Goal: Task Accomplishment & Management: Manage account settings

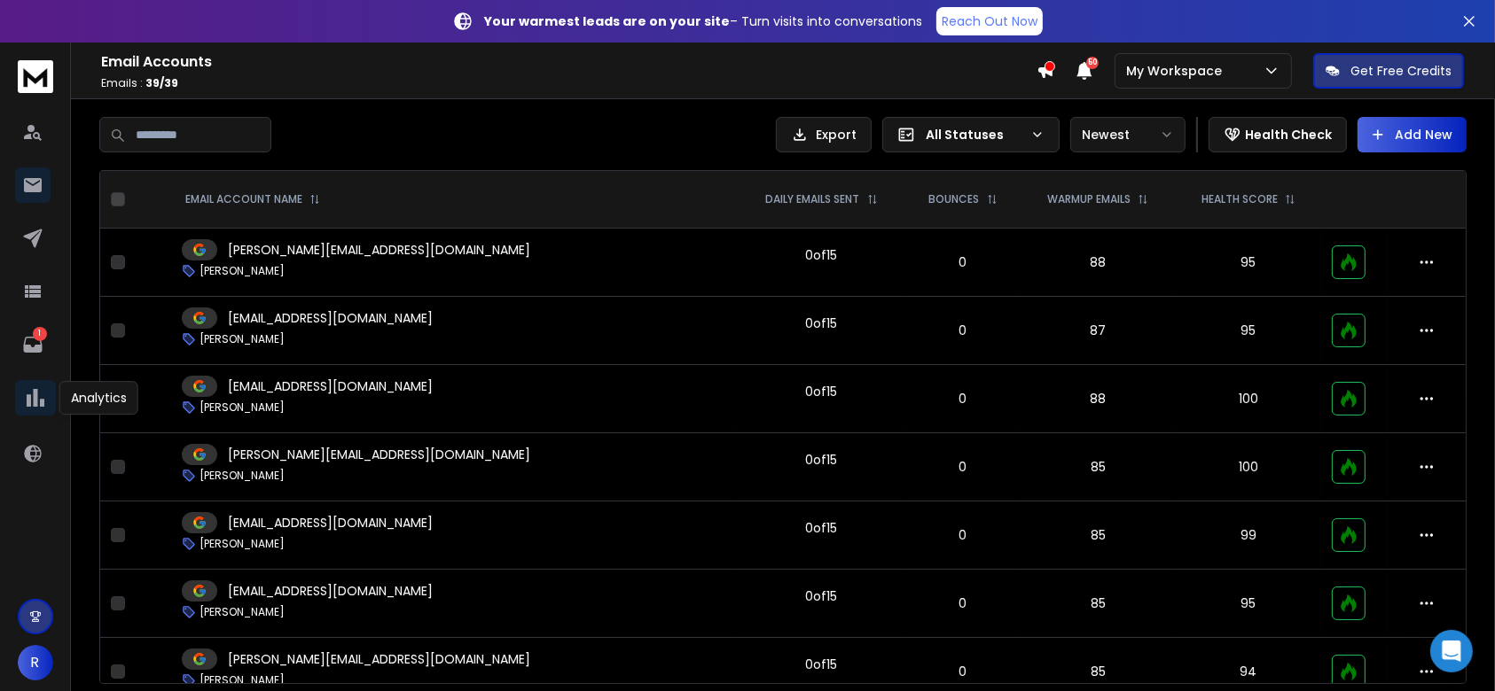
click at [31, 407] on icon at bounding box center [35, 398] width 27 height 27
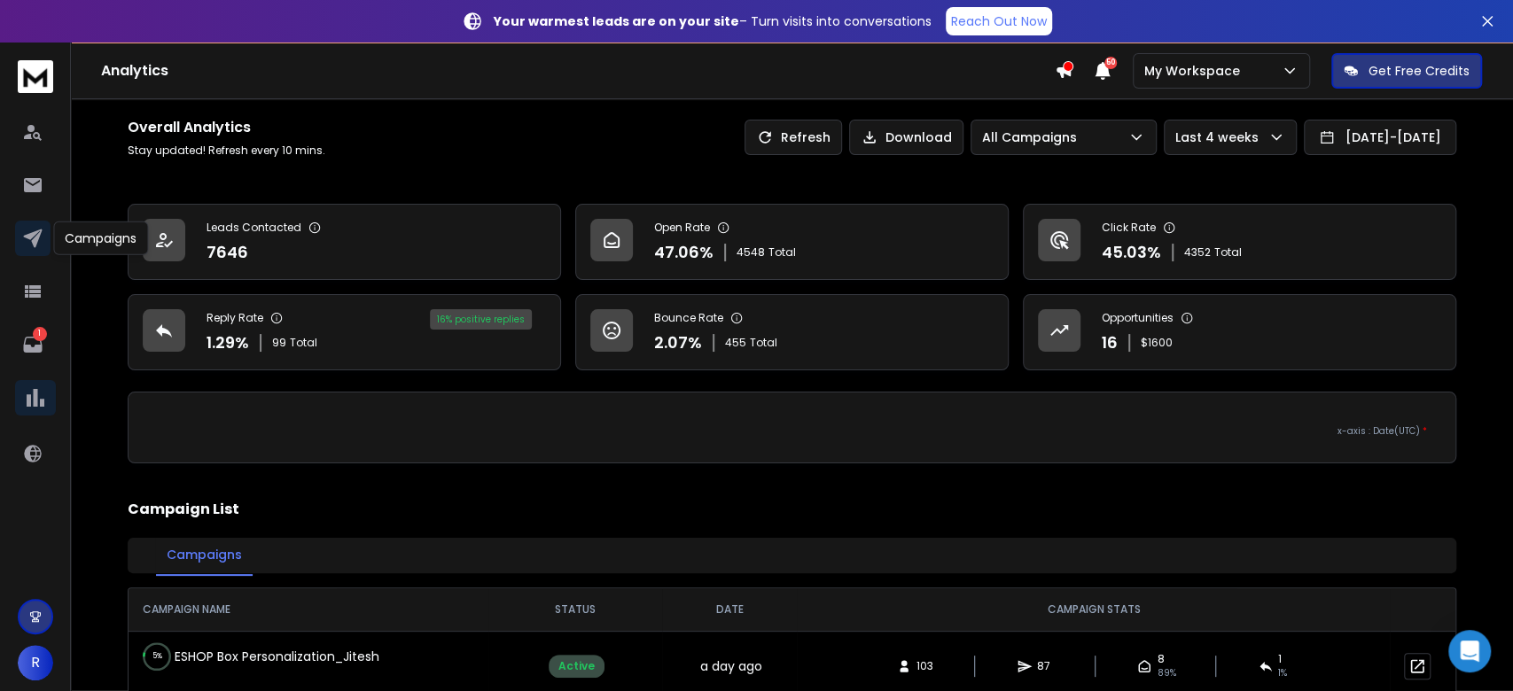
click at [32, 239] on icon at bounding box center [32, 238] width 19 height 19
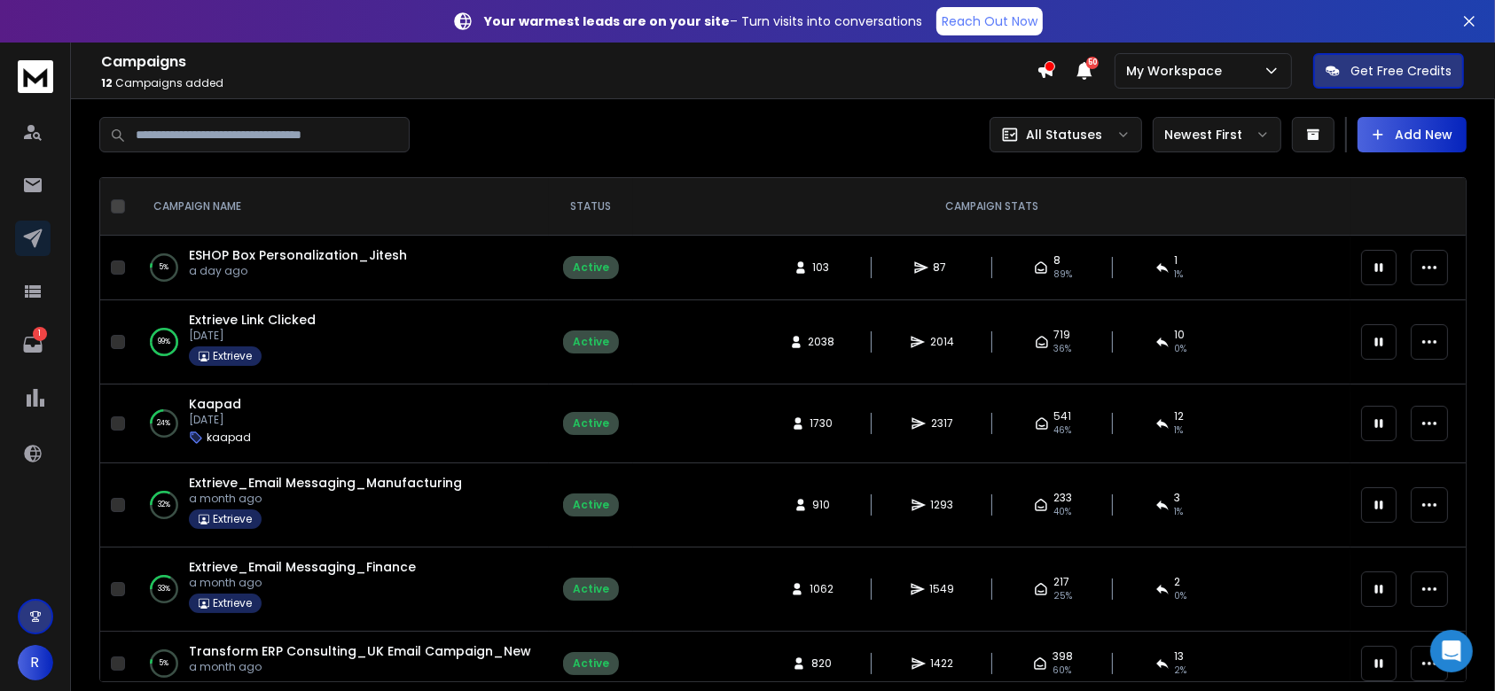
drag, startPoint x: 375, startPoint y: 482, endPoint x: 598, endPoint y: 138, distance: 409.7
click at [598, 138] on div at bounding box center [441, 134] width 684 height 35
click at [35, 183] on icon at bounding box center [32, 185] width 21 height 21
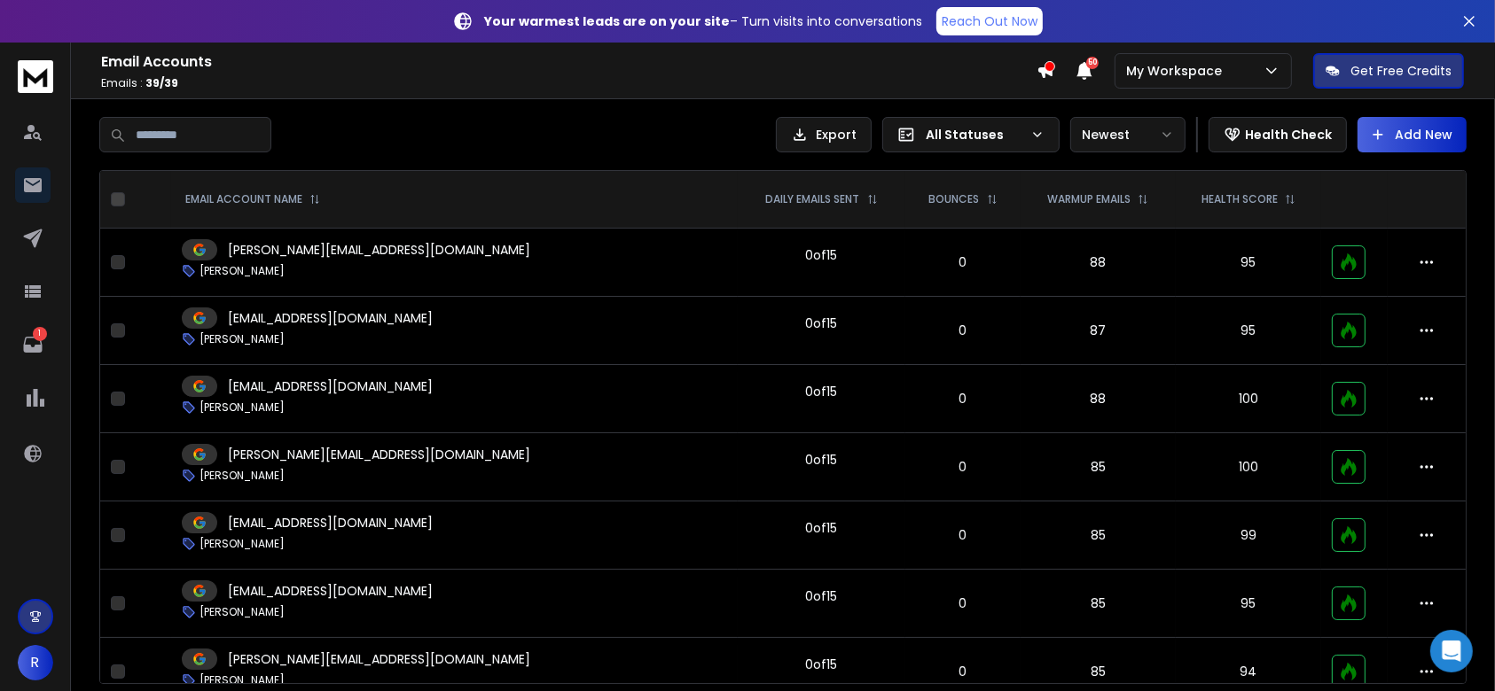
click at [199, 128] on input at bounding box center [185, 134] width 172 height 35
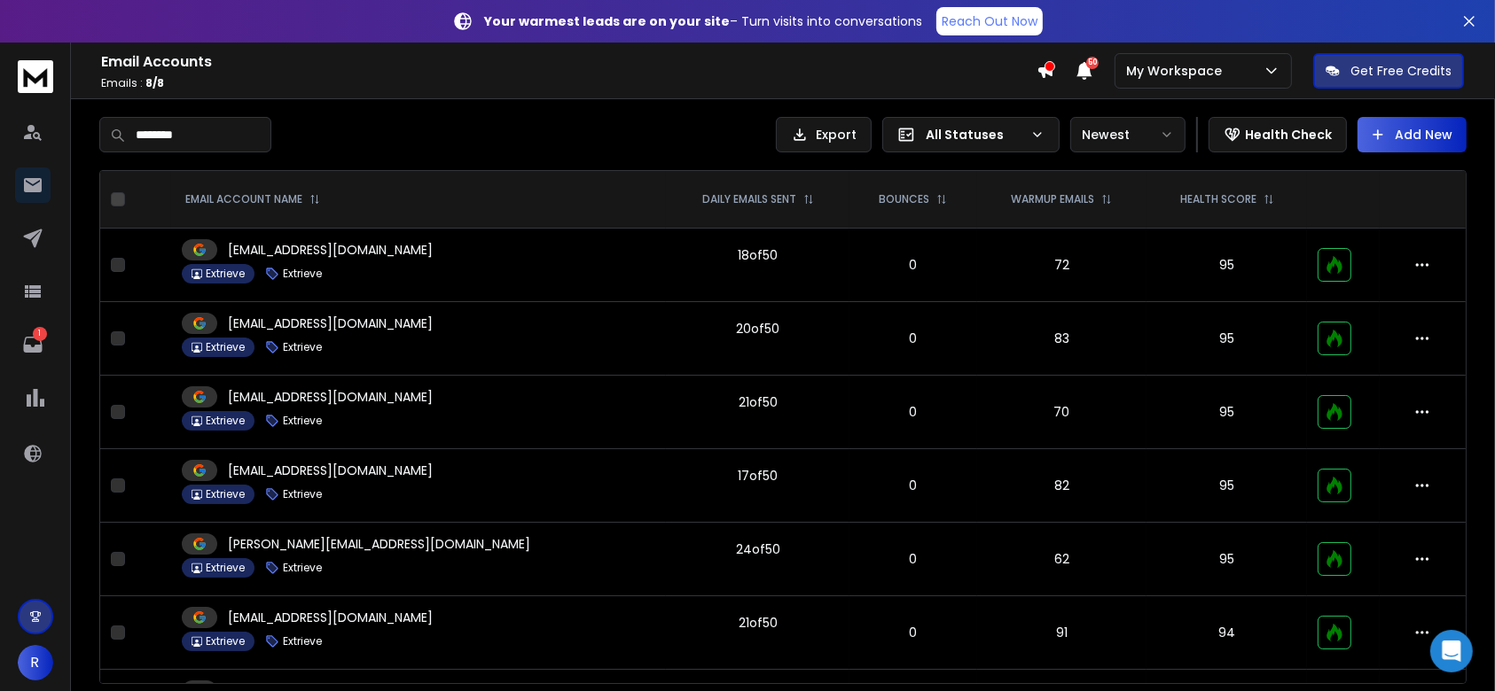
type input "********"
click at [1044, 132] on icon at bounding box center [1037, 135] width 14 height 14
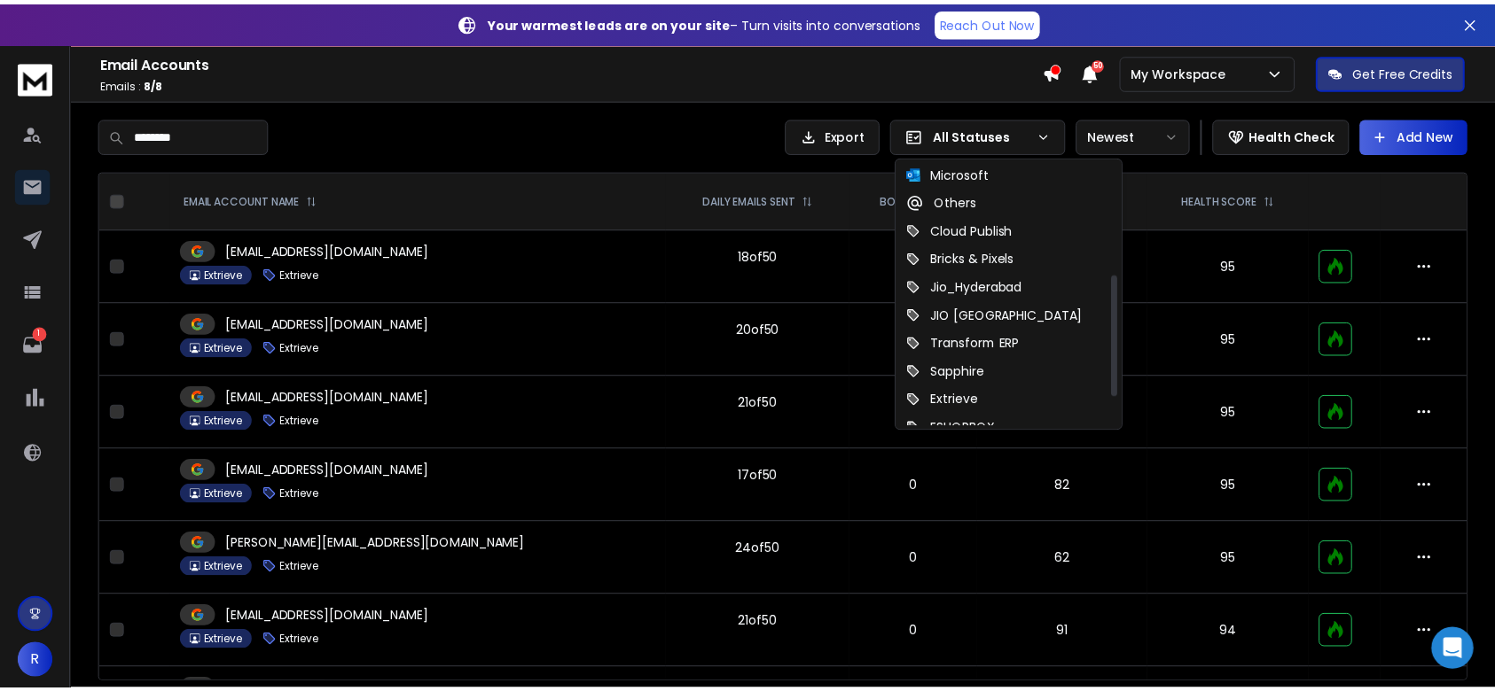
scroll to position [308, 0]
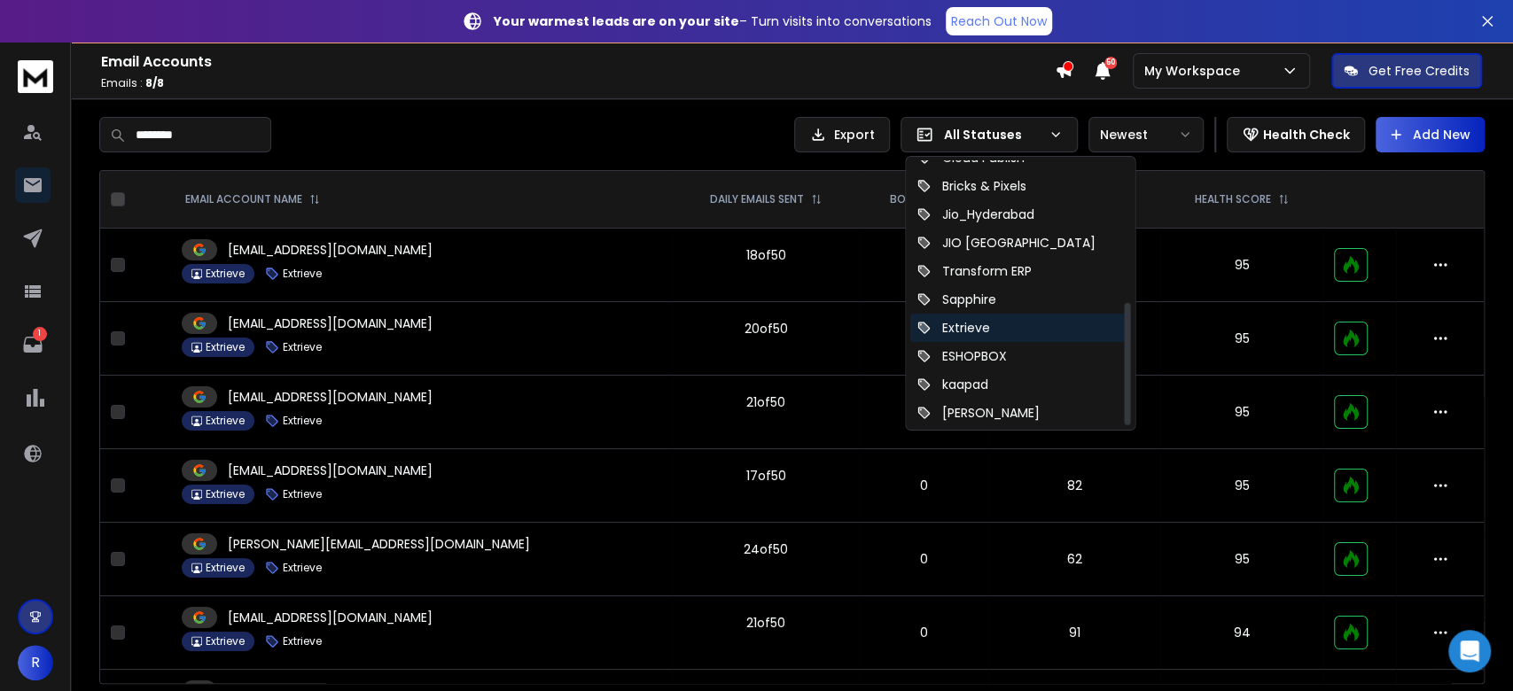
click at [997, 328] on div "Extrieve" at bounding box center [1021, 328] width 222 height 28
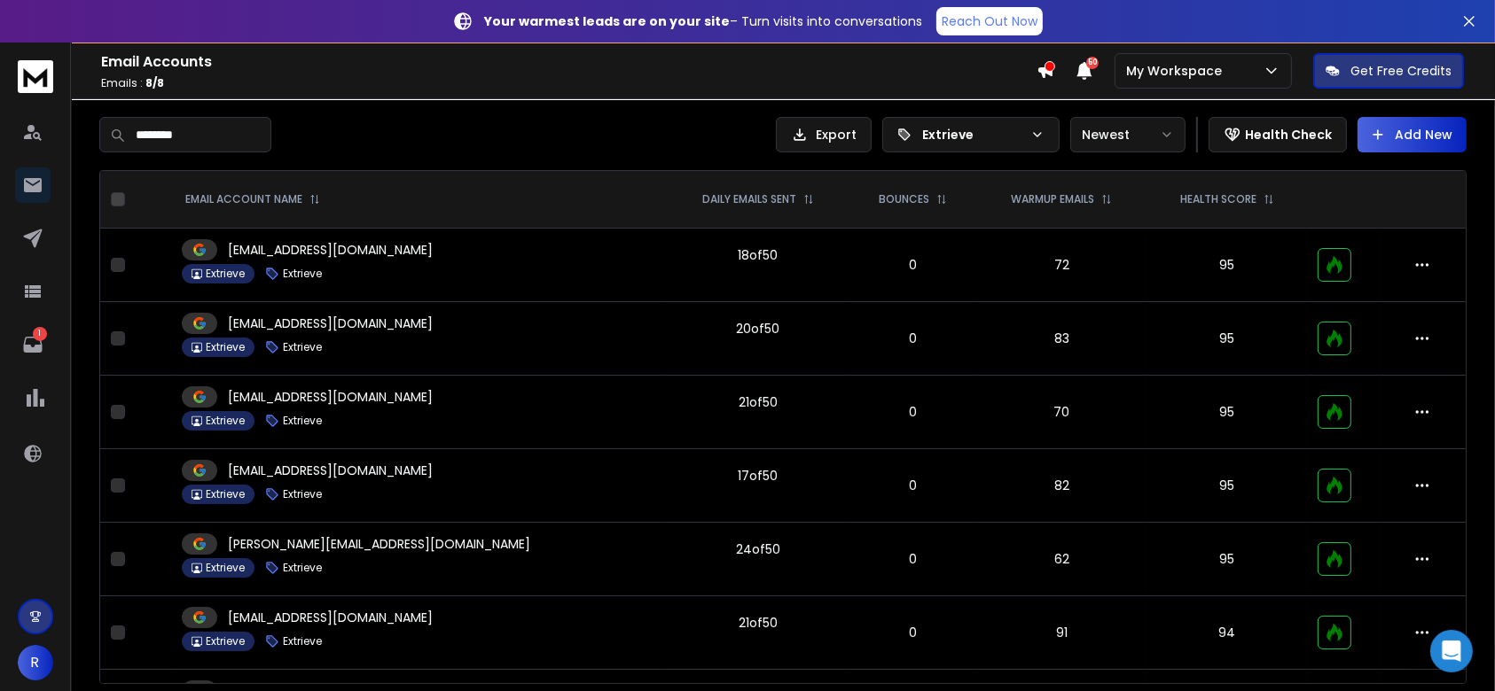
scroll to position [0, 0]
click at [27, 232] on icon at bounding box center [32, 238] width 21 height 21
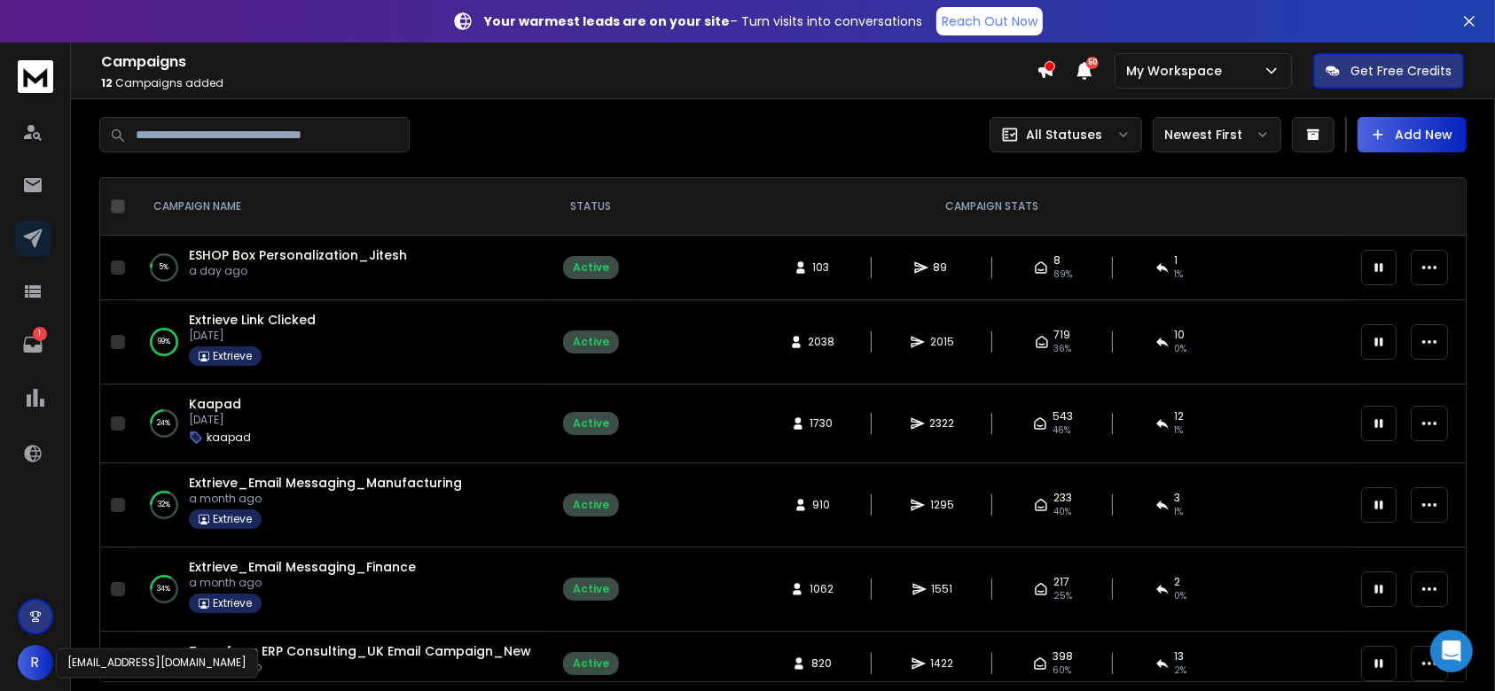
click at [22, 673] on span "R" at bounding box center [35, 662] width 35 height 35
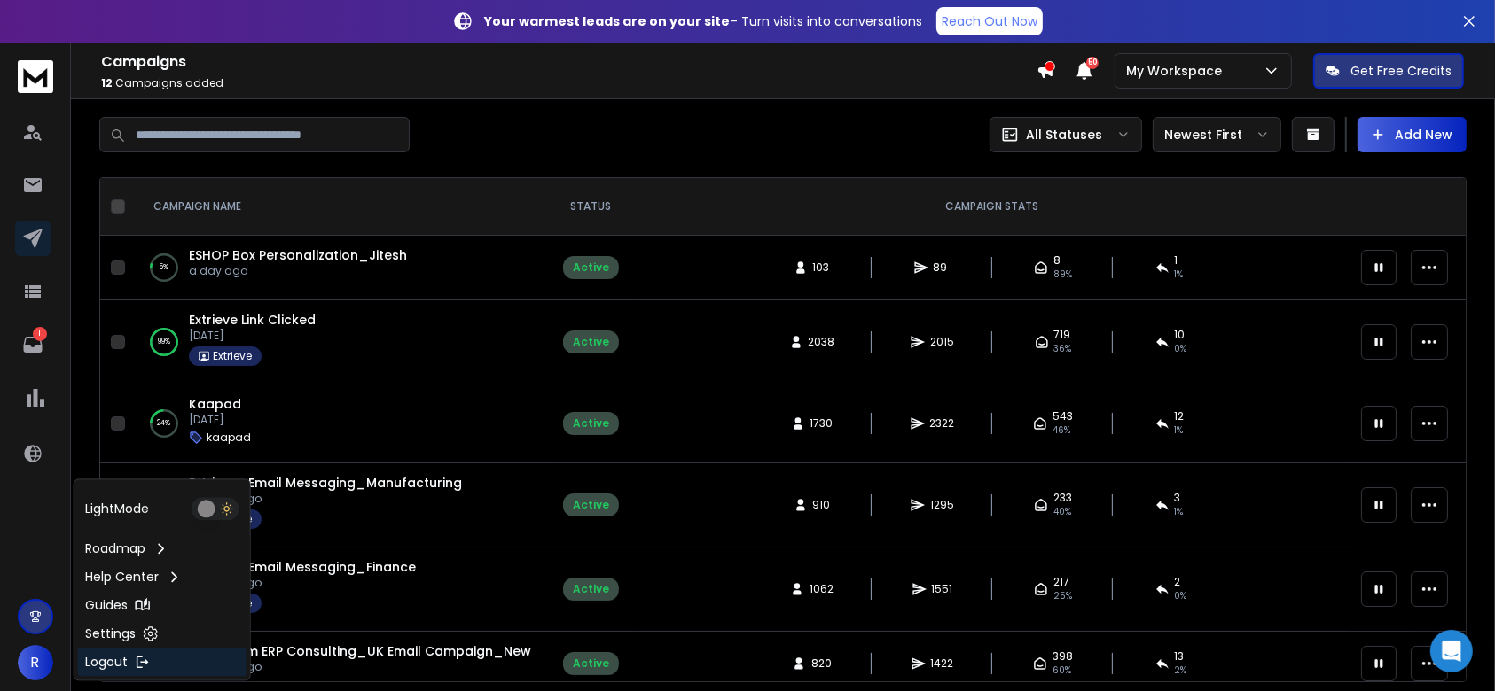
click at [166, 666] on div "Logout" at bounding box center [162, 662] width 168 height 28
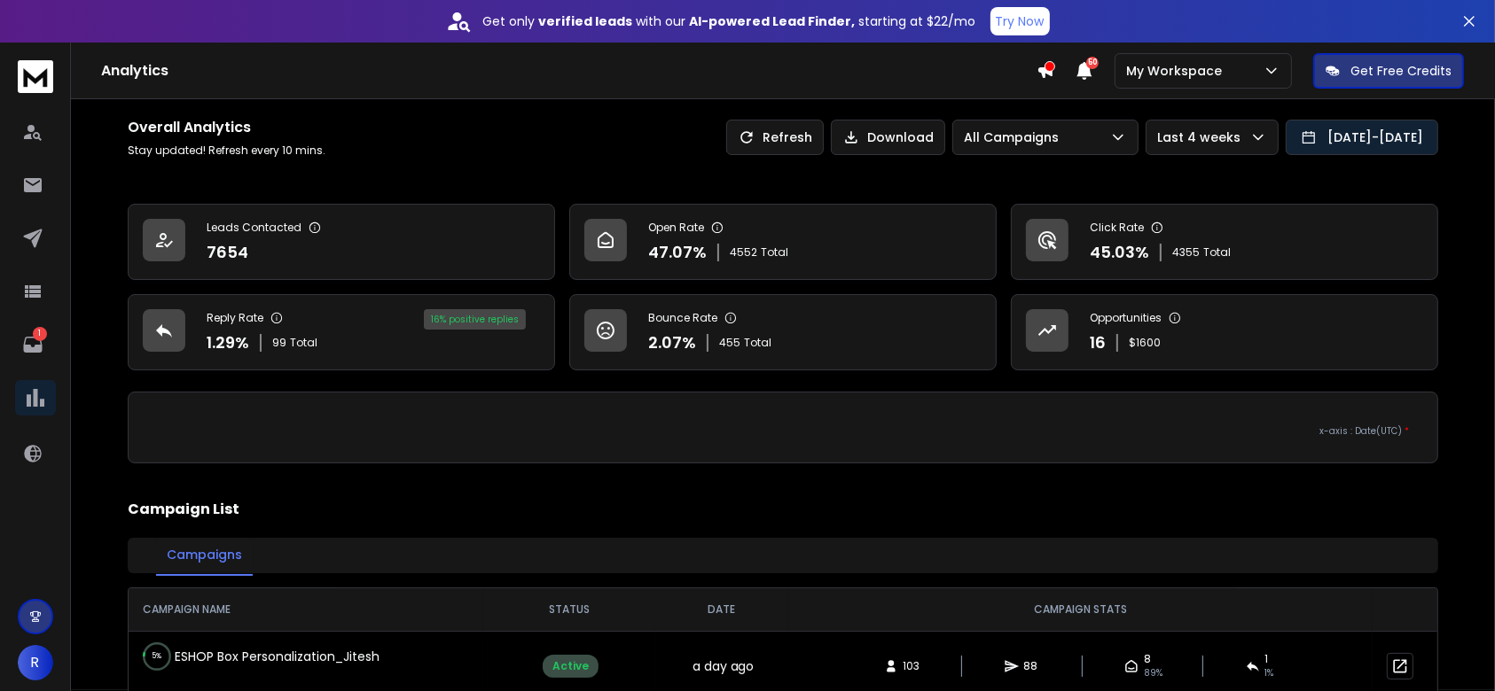
click at [1324, 140] on button "[DATE] - [DATE]" at bounding box center [1361, 137] width 152 height 35
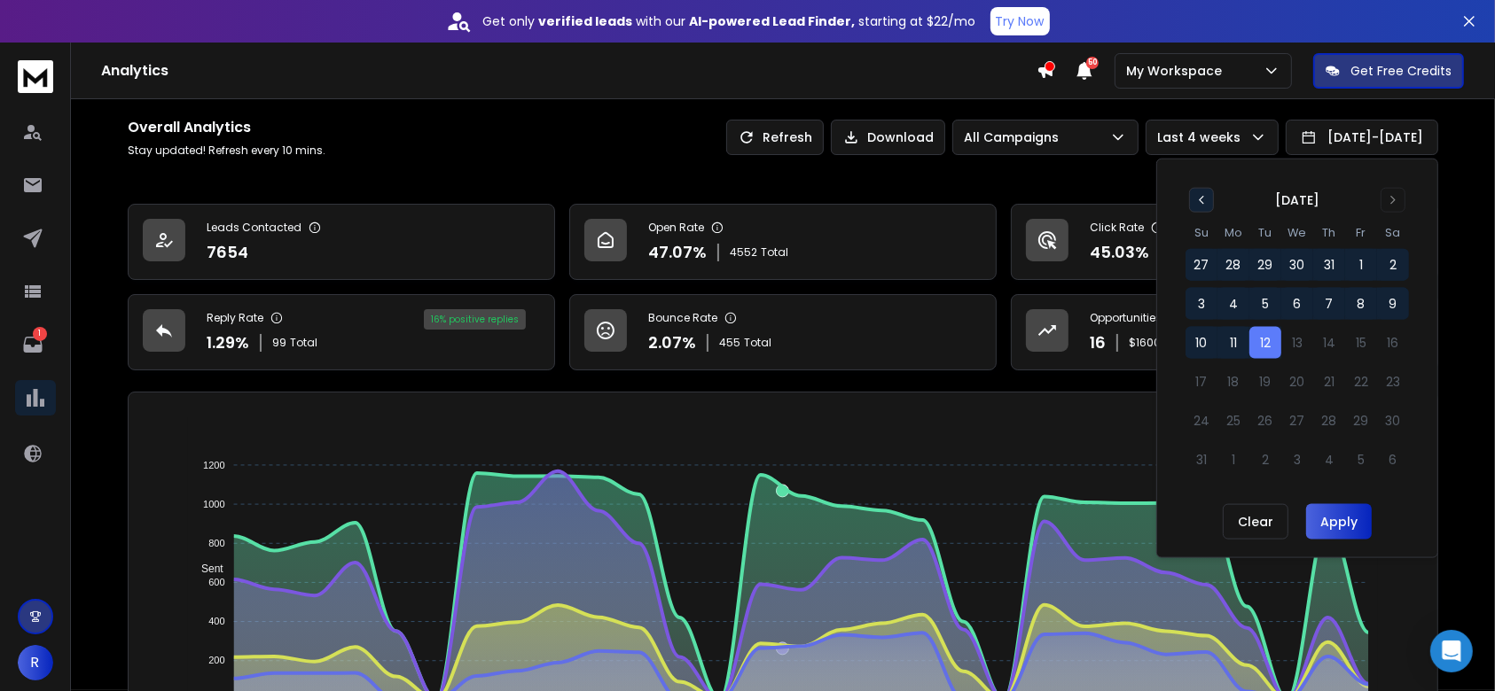
click at [1208, 203] on button "Go to previous month" at bounding box center [1201, 200] width 25 height 25
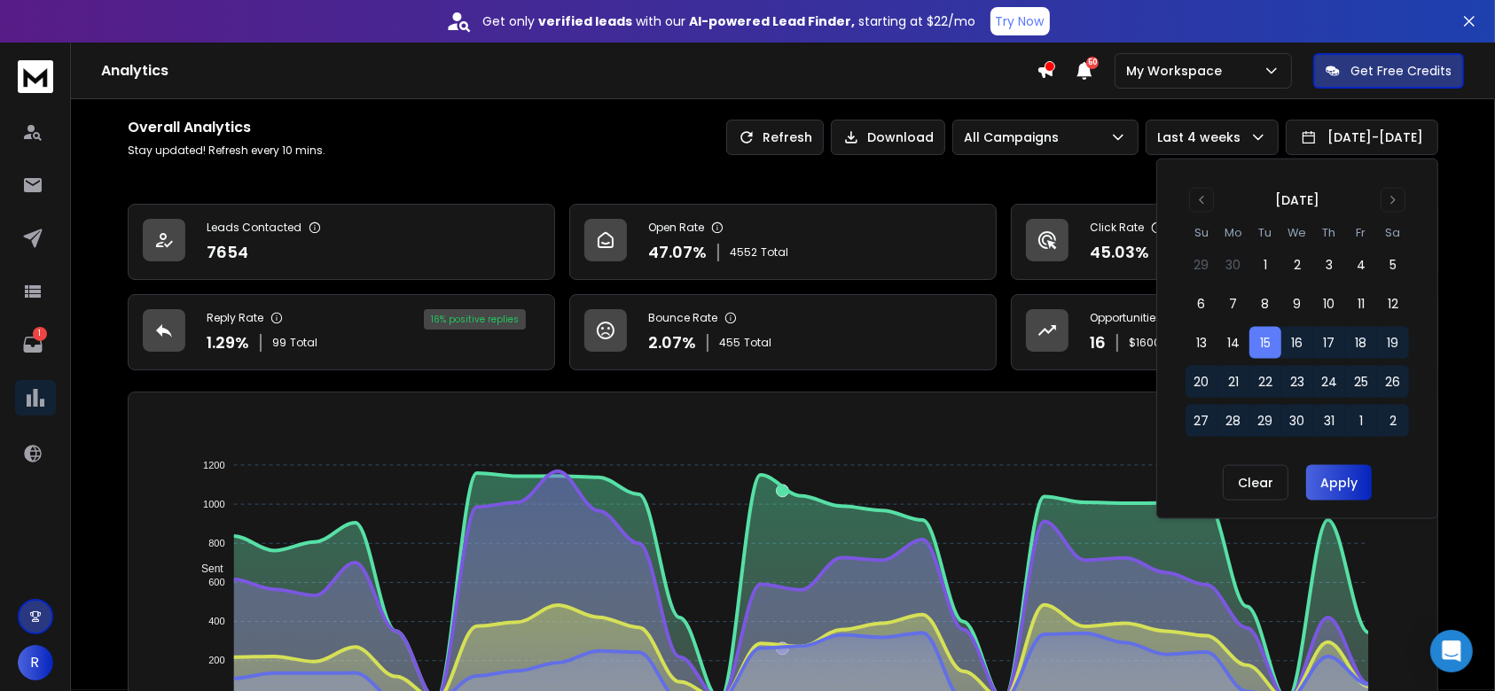
click at [1276, 348] on button "15" at bounding box center [1265, 343] width 32 height 32
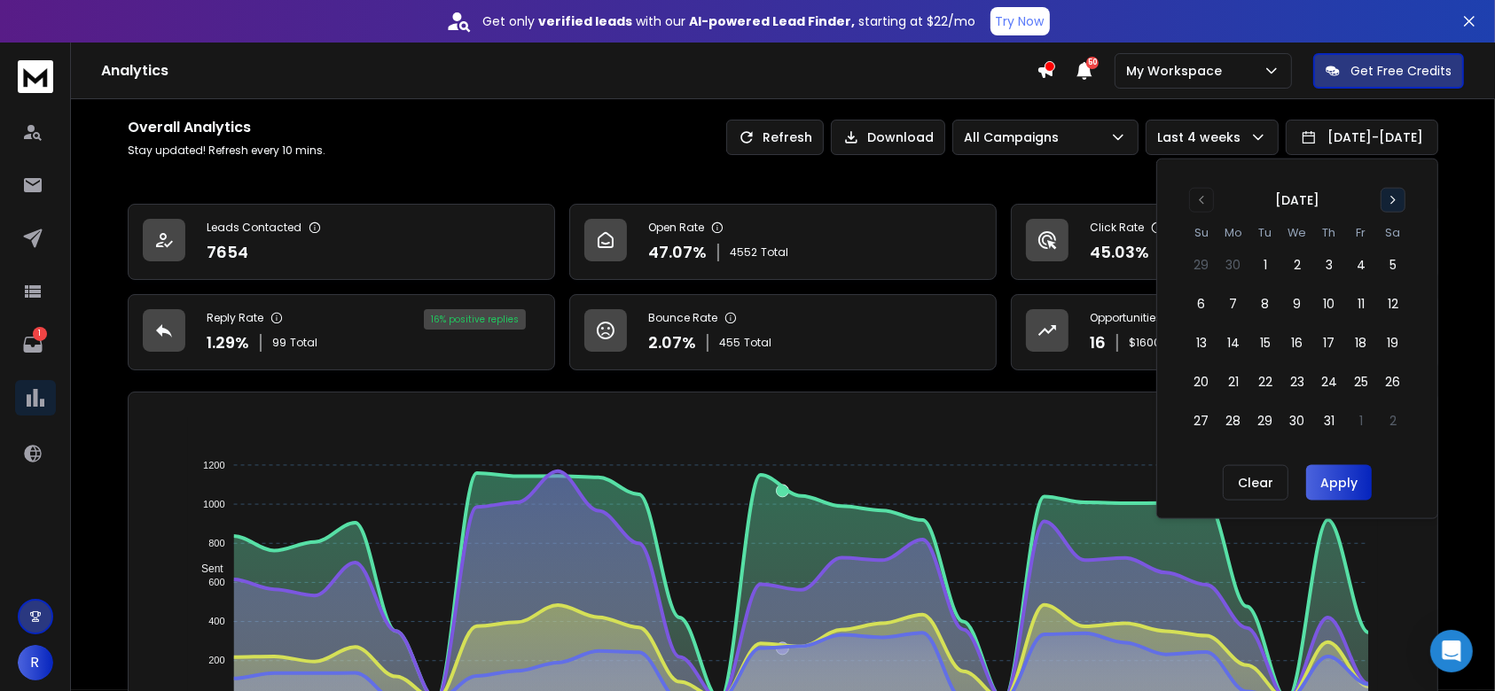
click at [1401, 188] on button "Go to next month" at bounding box center [1392, 200] width 25 height 25
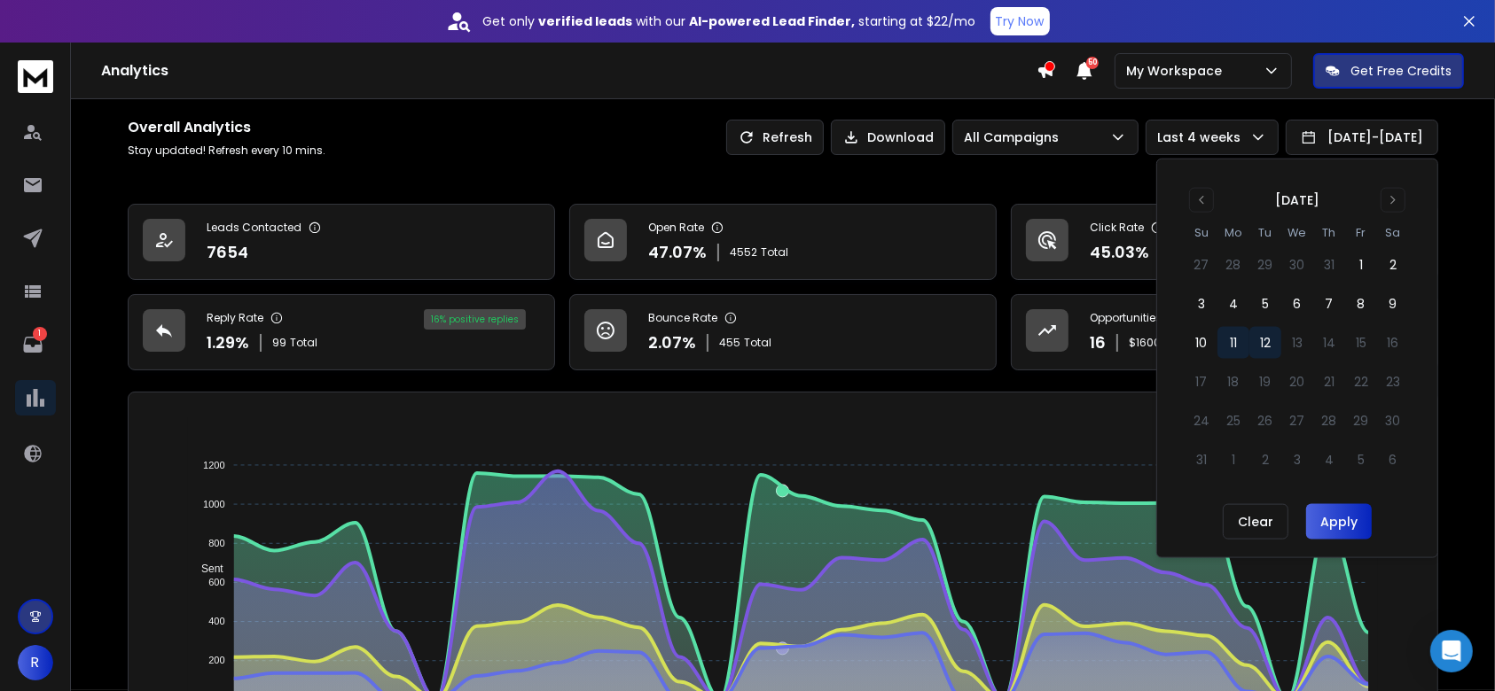
click at [1221, 344] on button "11" at bounding box center [1233, 343] width 32 height 32
click at [1340, 535] on button "Apply" at bounding box center [1339, 521] width 66 height 35
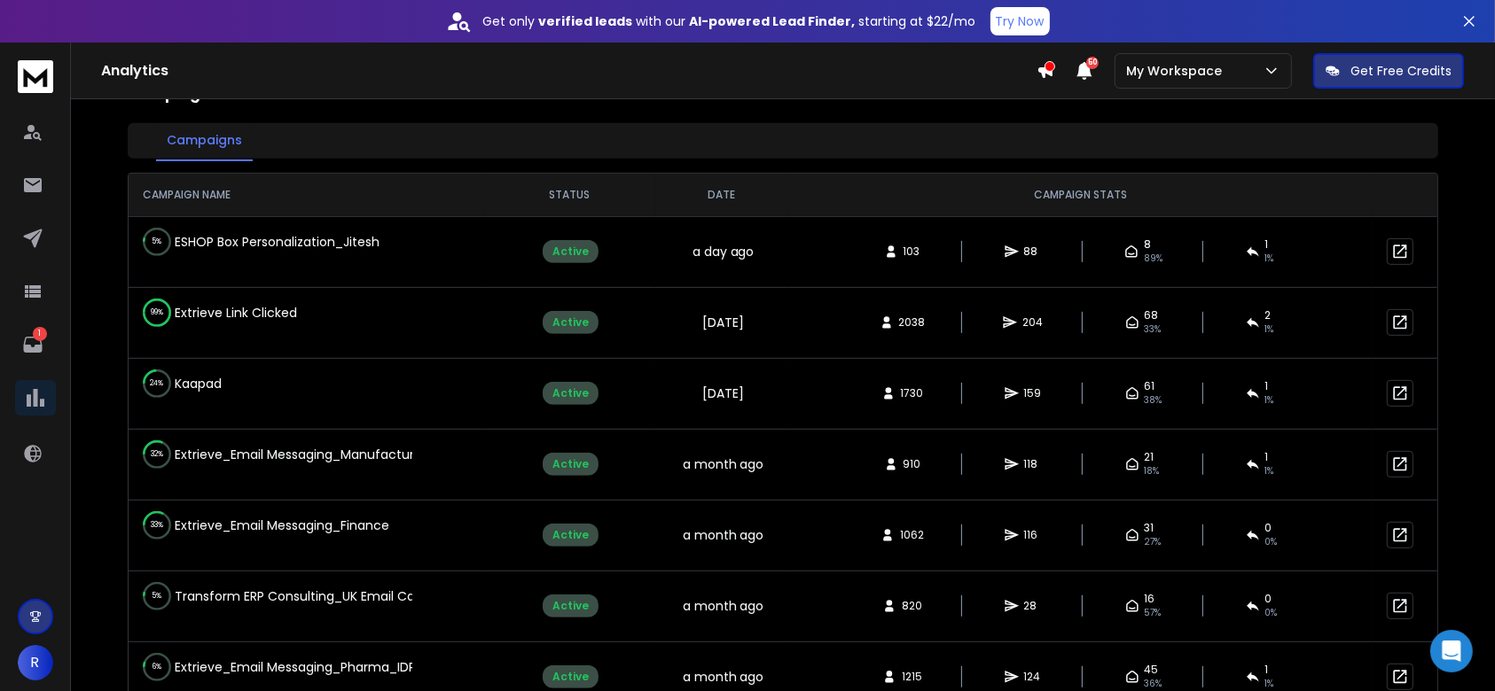
scroll to position [827, 0]
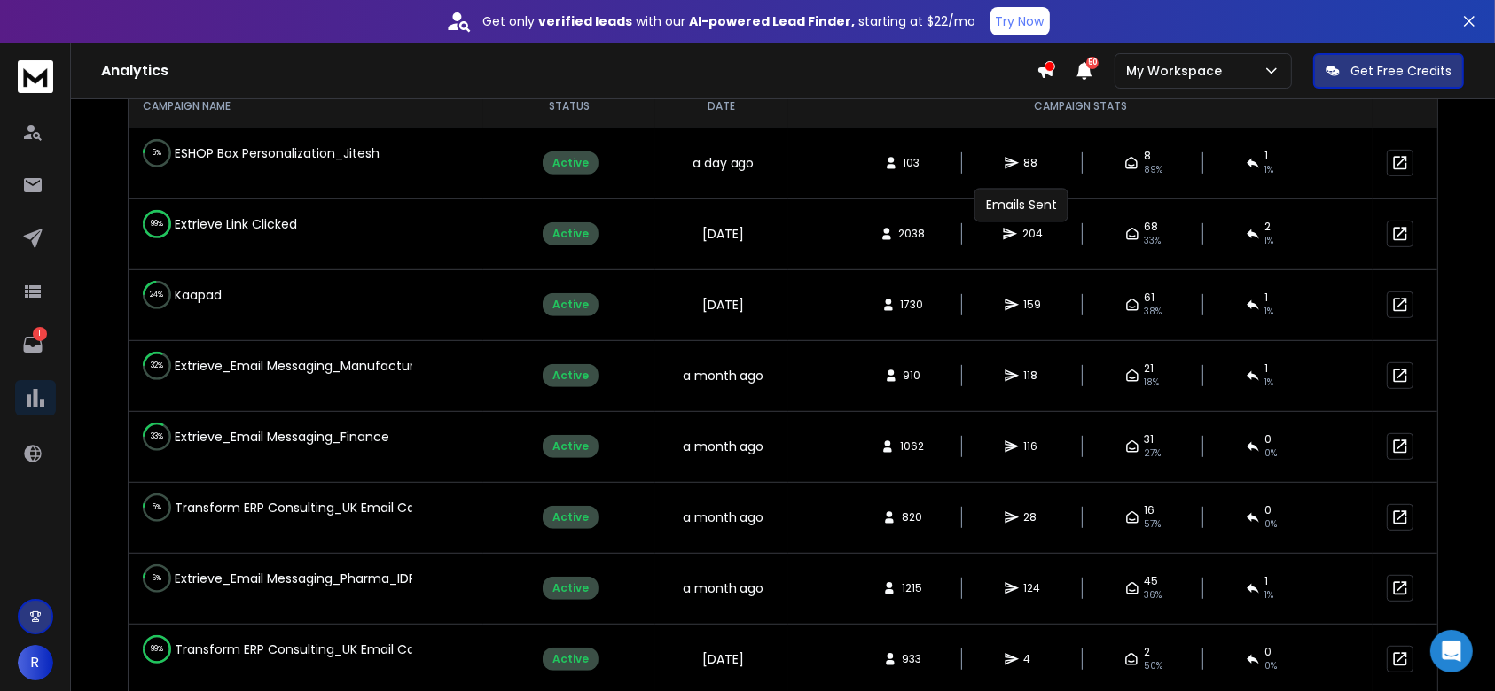
click at [1034, 235] on span "204" at bounding box center [1032, 234] width 20 height 14
copy span "204"
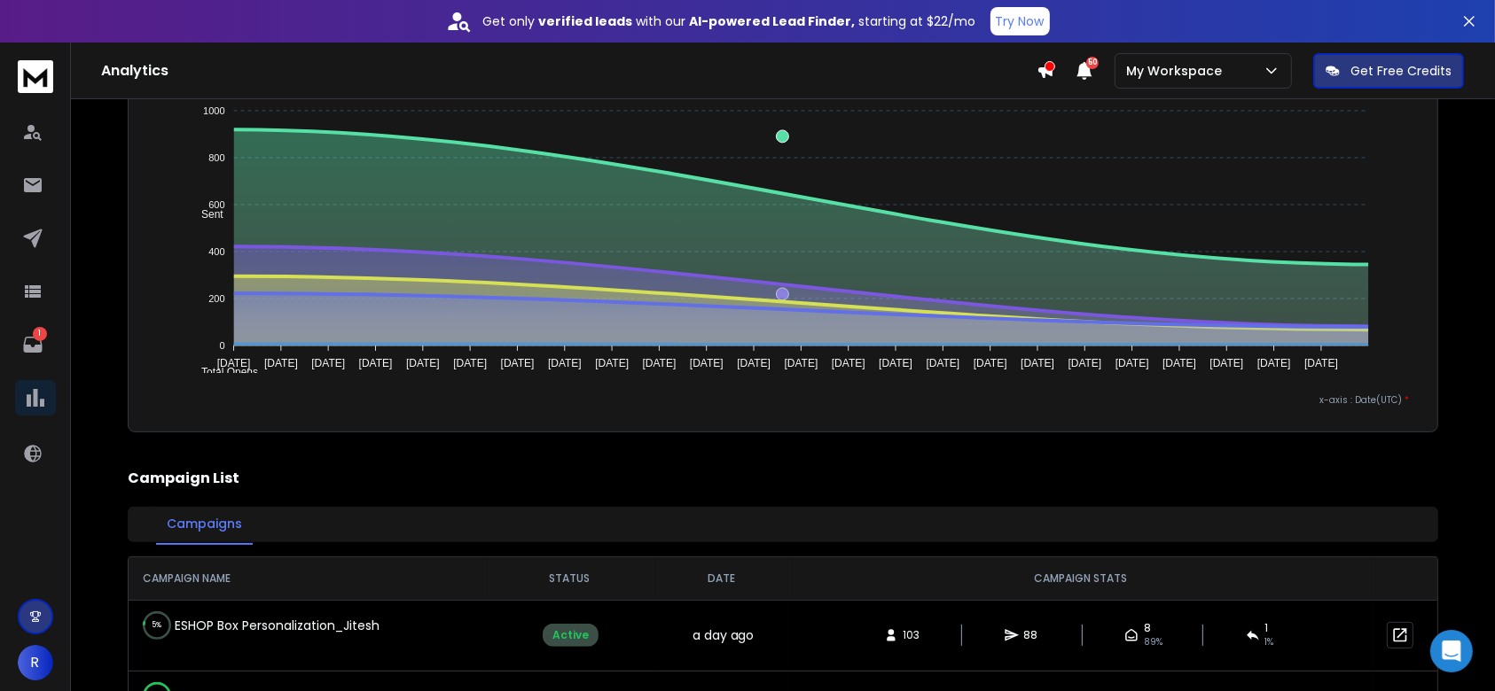
scroll to position [0, 0]
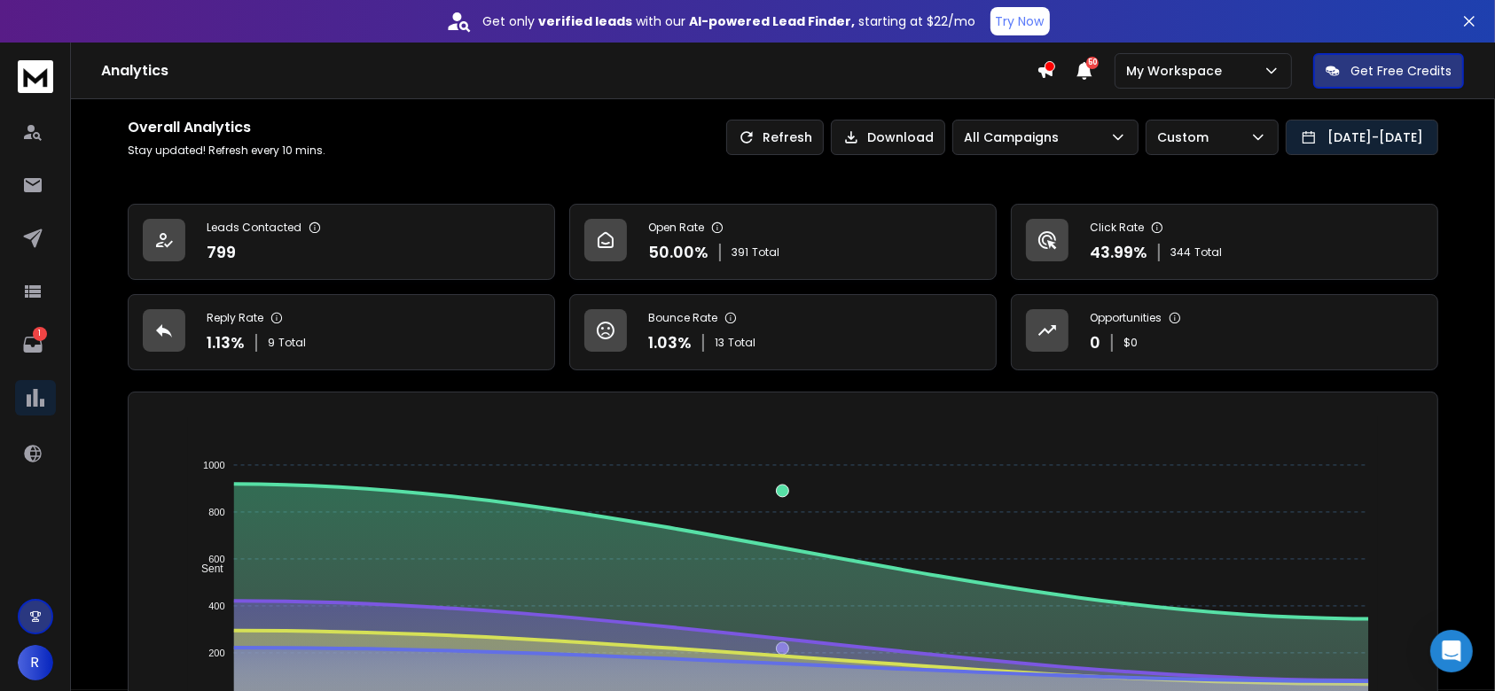
click at [1323, 138] on button "11 Aug 2025 - 12 Aug 2025" at bounding box center [1361, 137] width 152 height 35
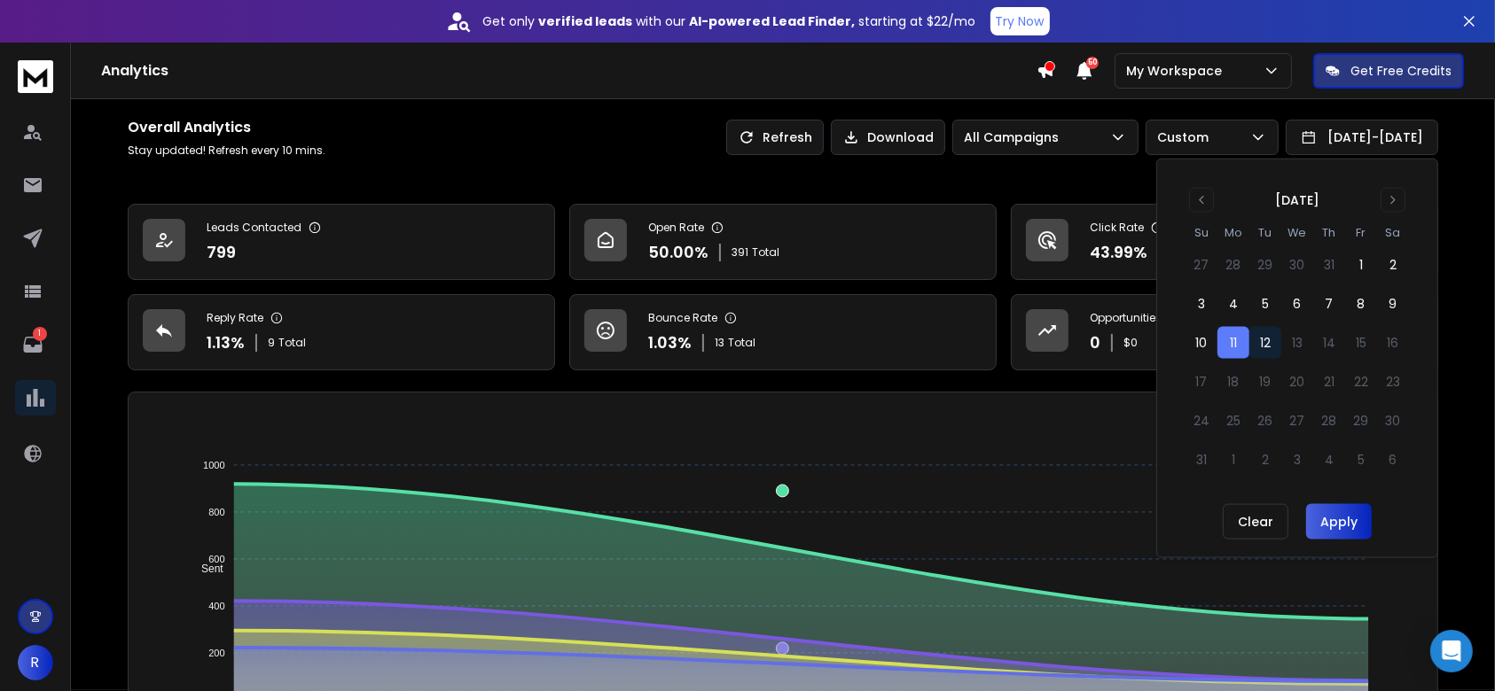
click at [1223, 348] on button "11" at bounding box center [1233, 343] width 32 height 32
click at [1354, 523] on button "Apply" at bounding box center [1339, 521] width 66 height 35
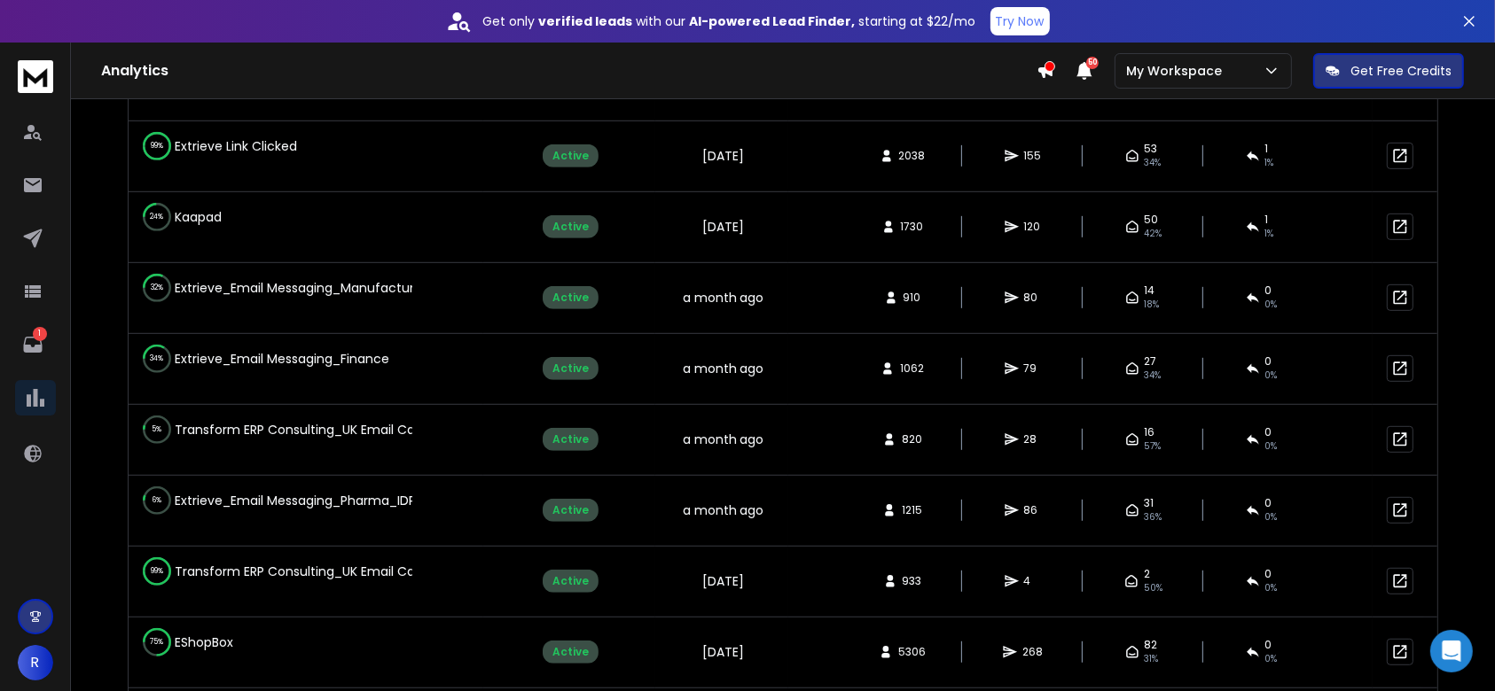
scroll to position [848, 0]
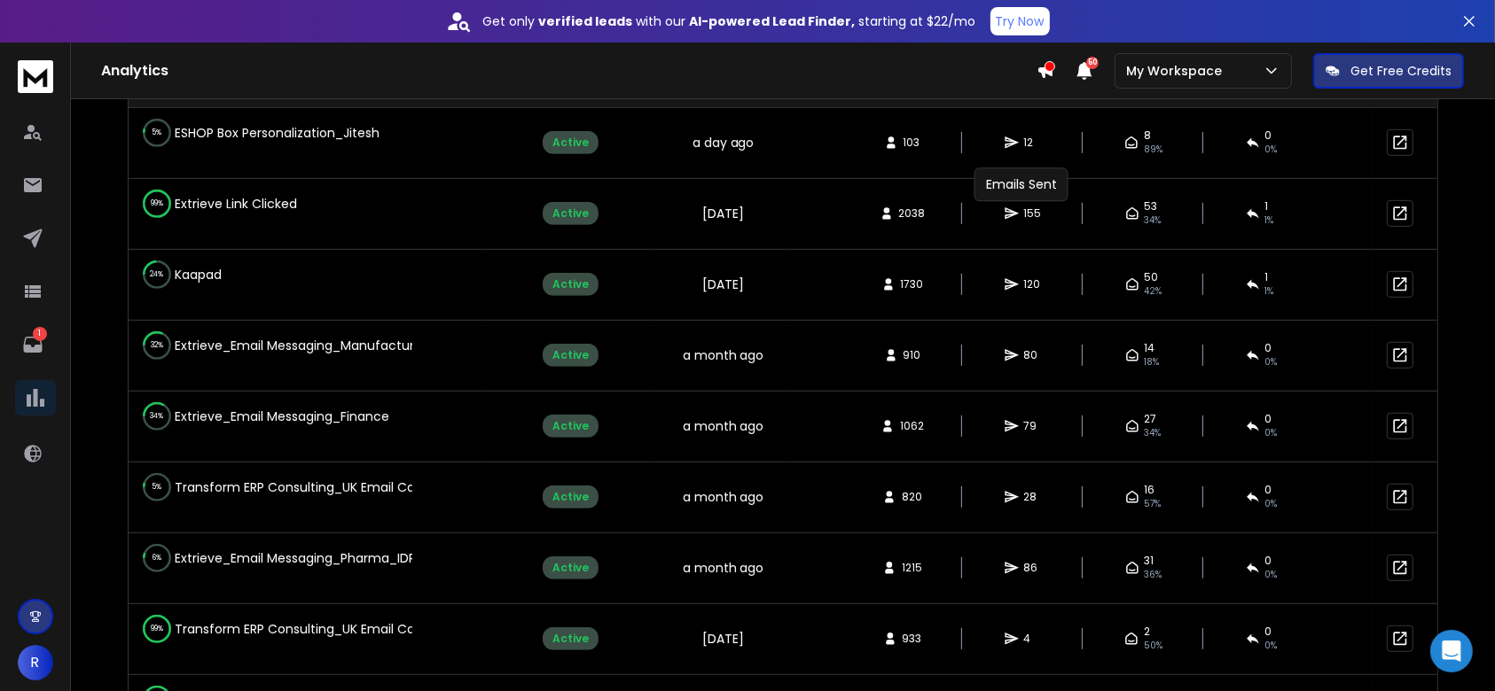
click at [1033, 217] on span "155" at bounding box center [1033, 214] width 18 height 14
copy span "155"
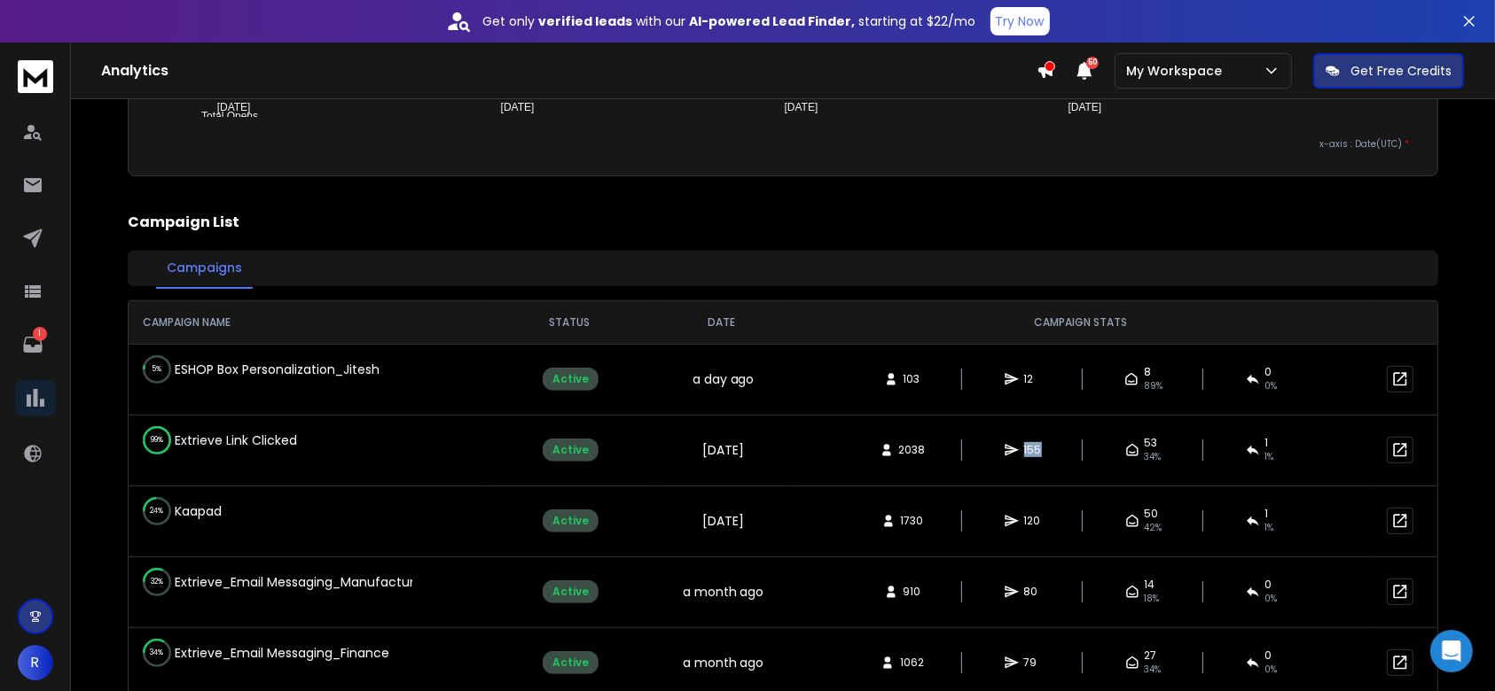
scroll to position [0, 0]
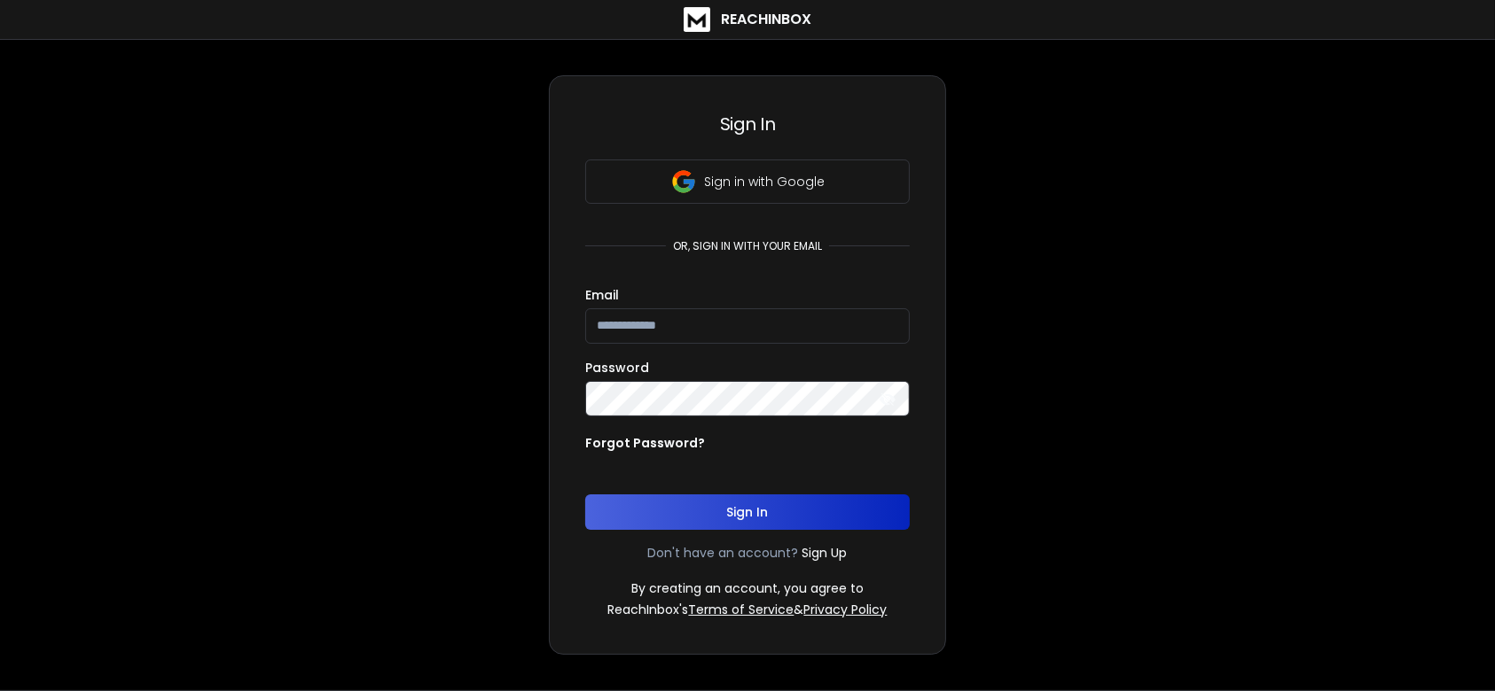
click at [734, 323] on input "email" at bounding box center [747, 326] width 324 height 35
type input "**********"
click at [752, 521] on button "Sign In" at bounding box center [747, 512] width 324 height 35
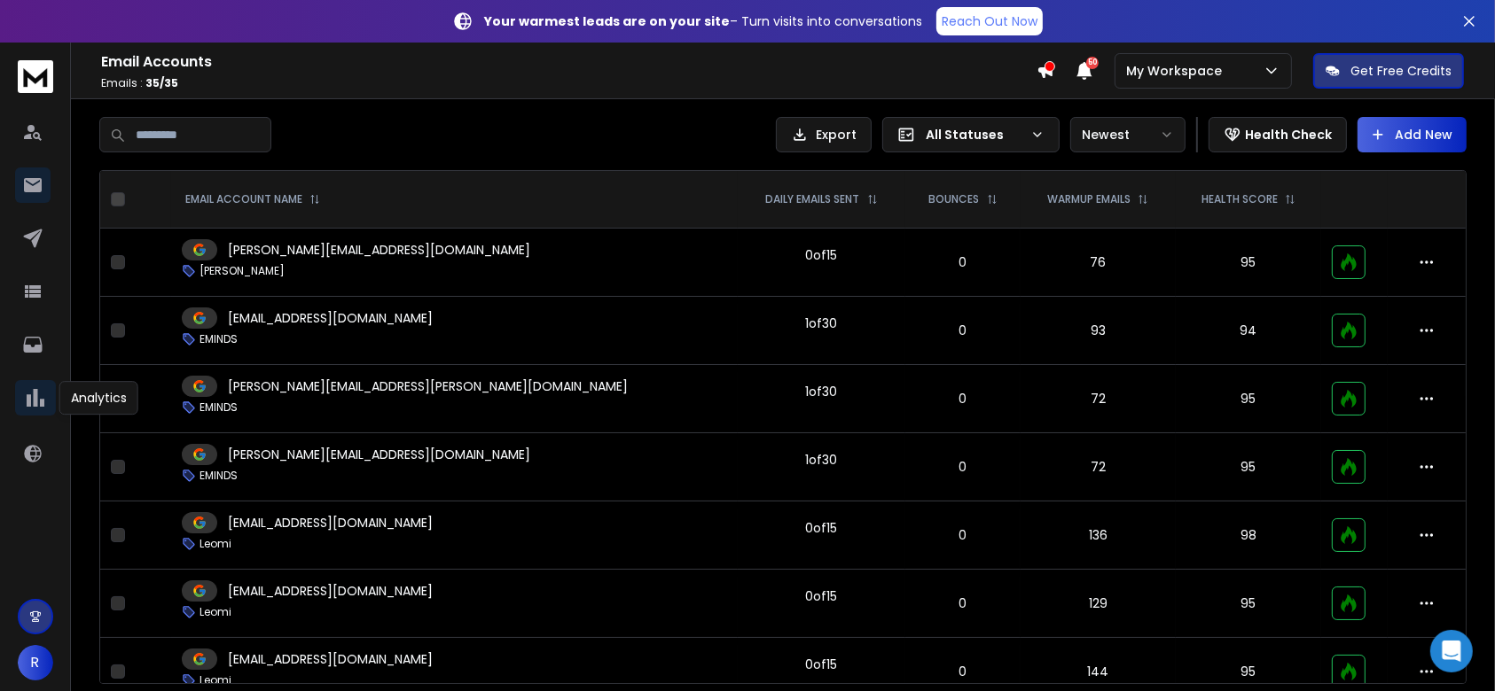
click at [39, 399] on icon at bounding box center [35, 398] width 27 height 27
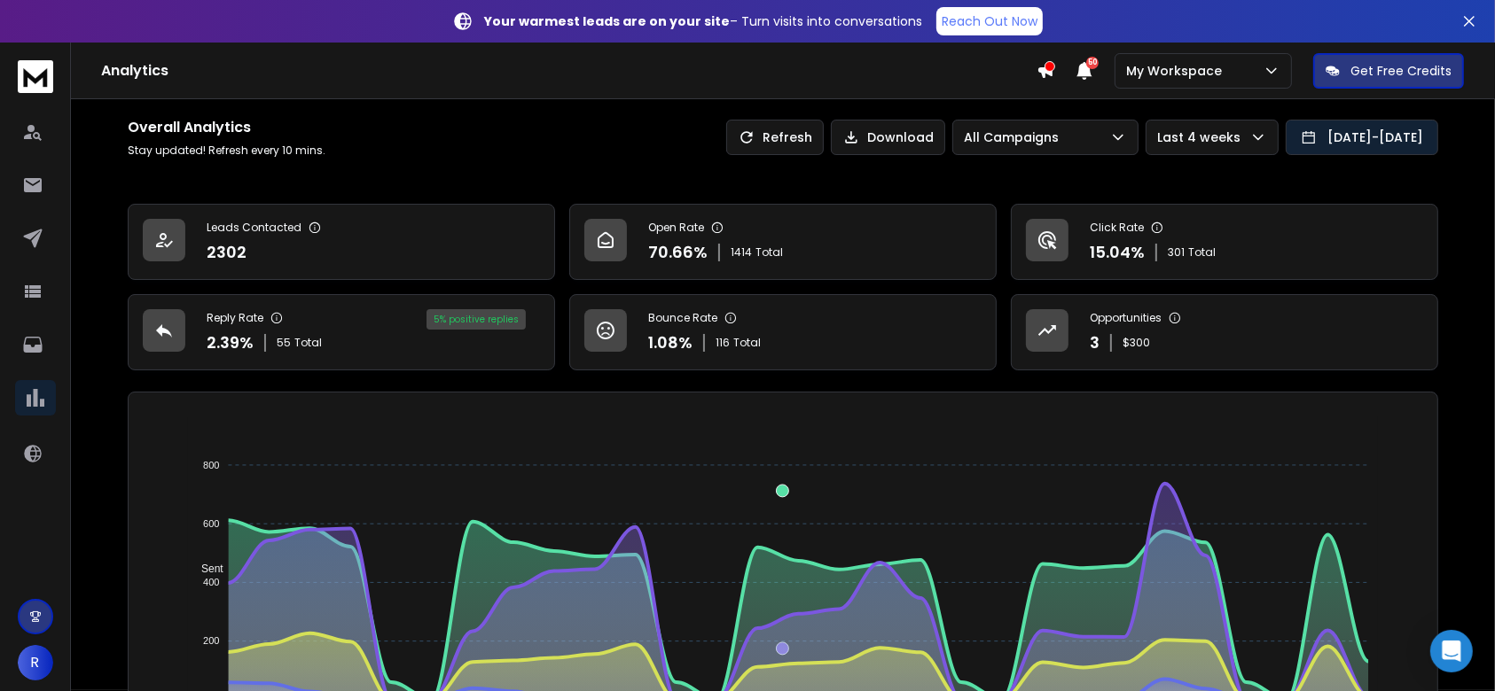
click at [1340, 138] on button "[DATE] - [DATE]" at bounding box center [1361, 137] width 152 height 35
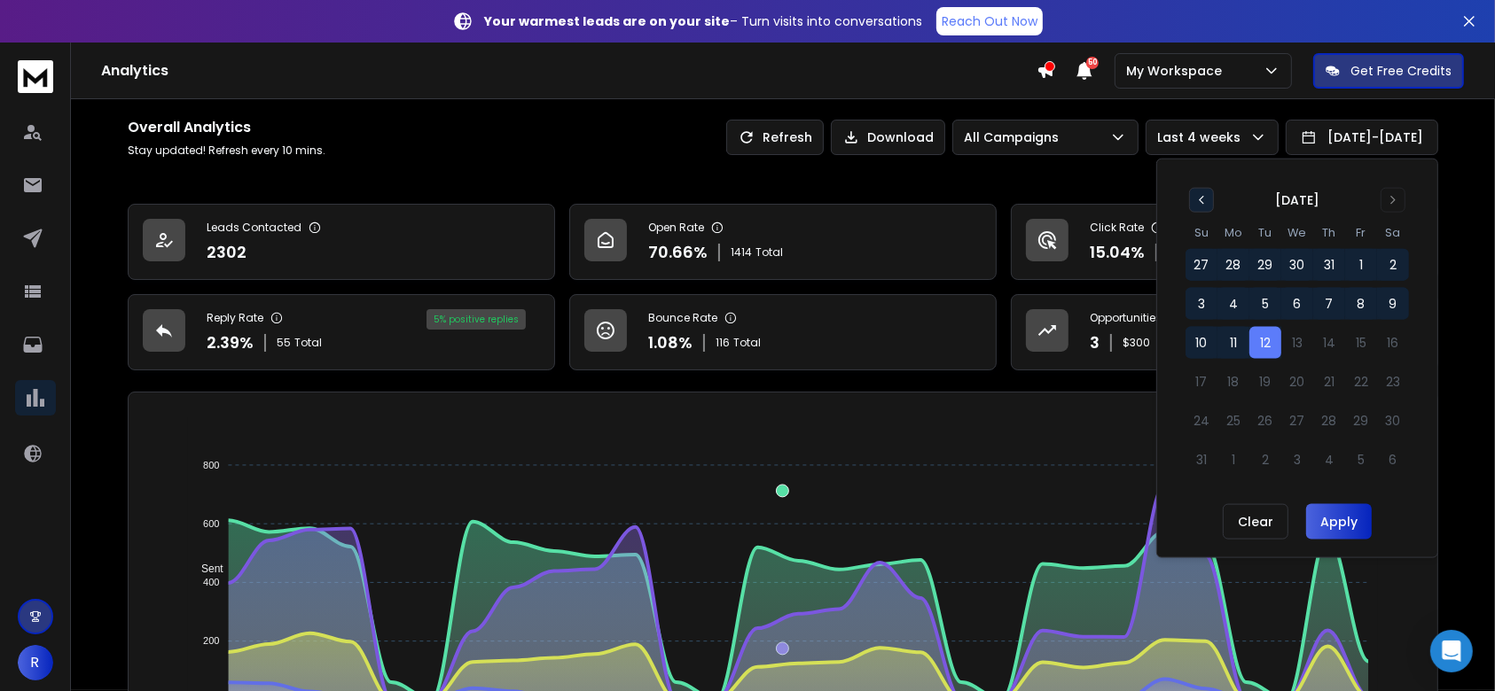
click at [1206, 207] on button "Go to previous month" at bounding box center [1201, 200] width 25 height 25
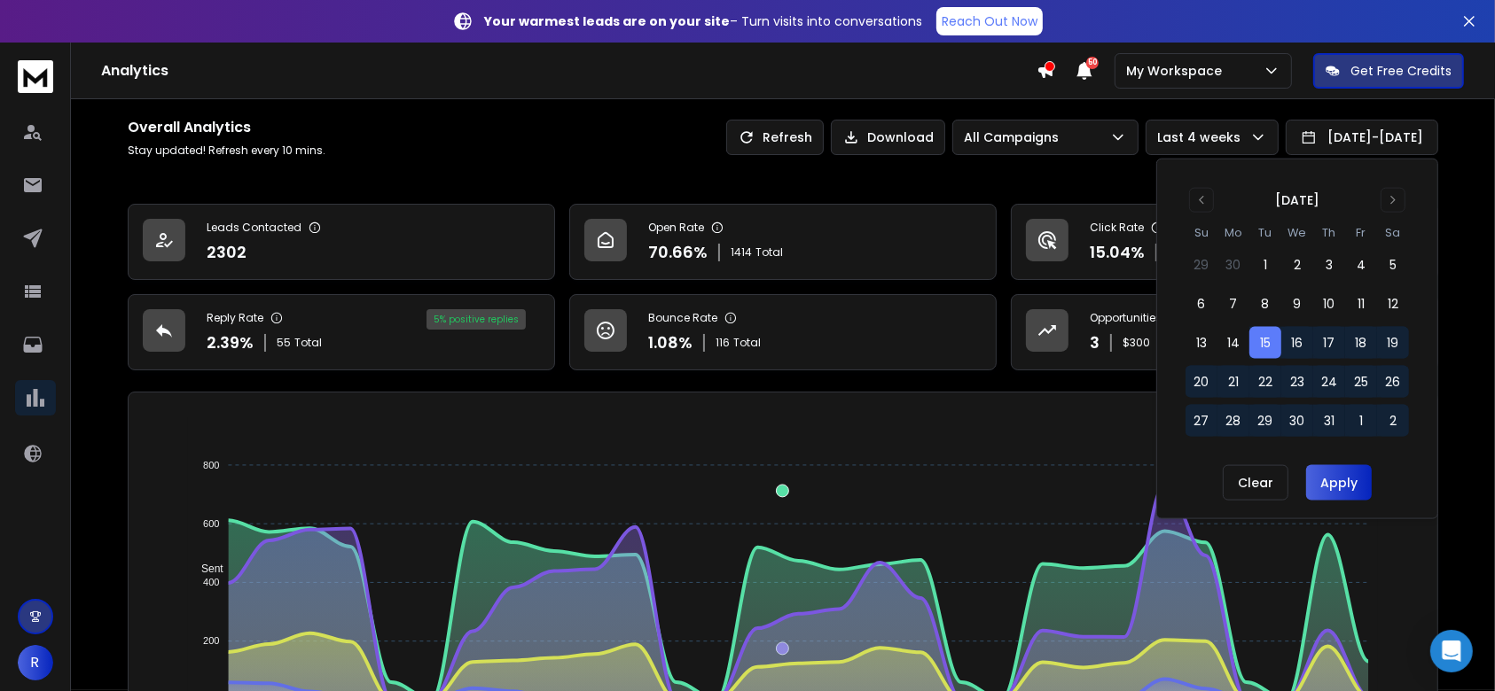
click at [1262, 346] on button "15" at bounding box center [1265, 343] width 32 height 32
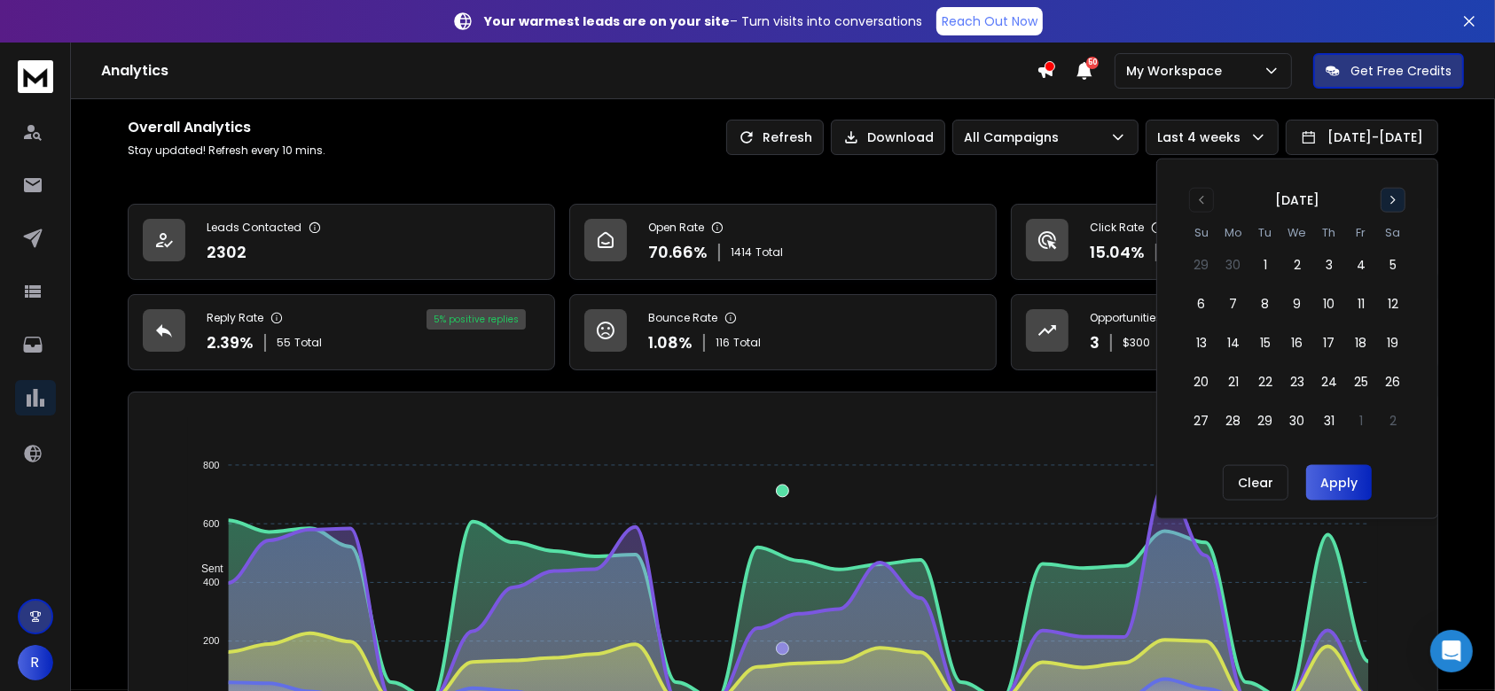
click at [1390, 203] on icon "Go to next month" at bounding box center [1393, 200] width 14 height 14
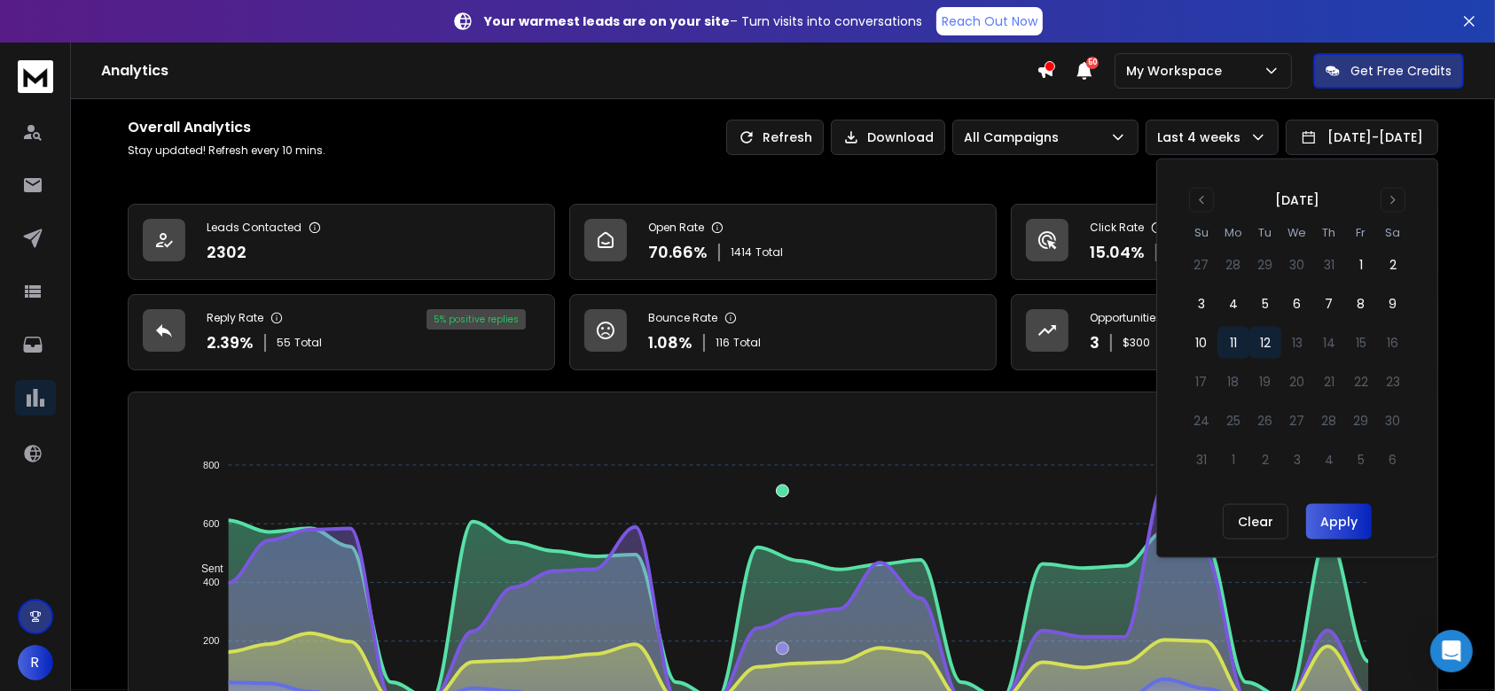
click at [1238, 338] on button "11" at bounding box center [1233, 343] width 32 height 32
click at [1324, 521] on button "Apply" at bounding box center [1339, 521] width 66 height 35
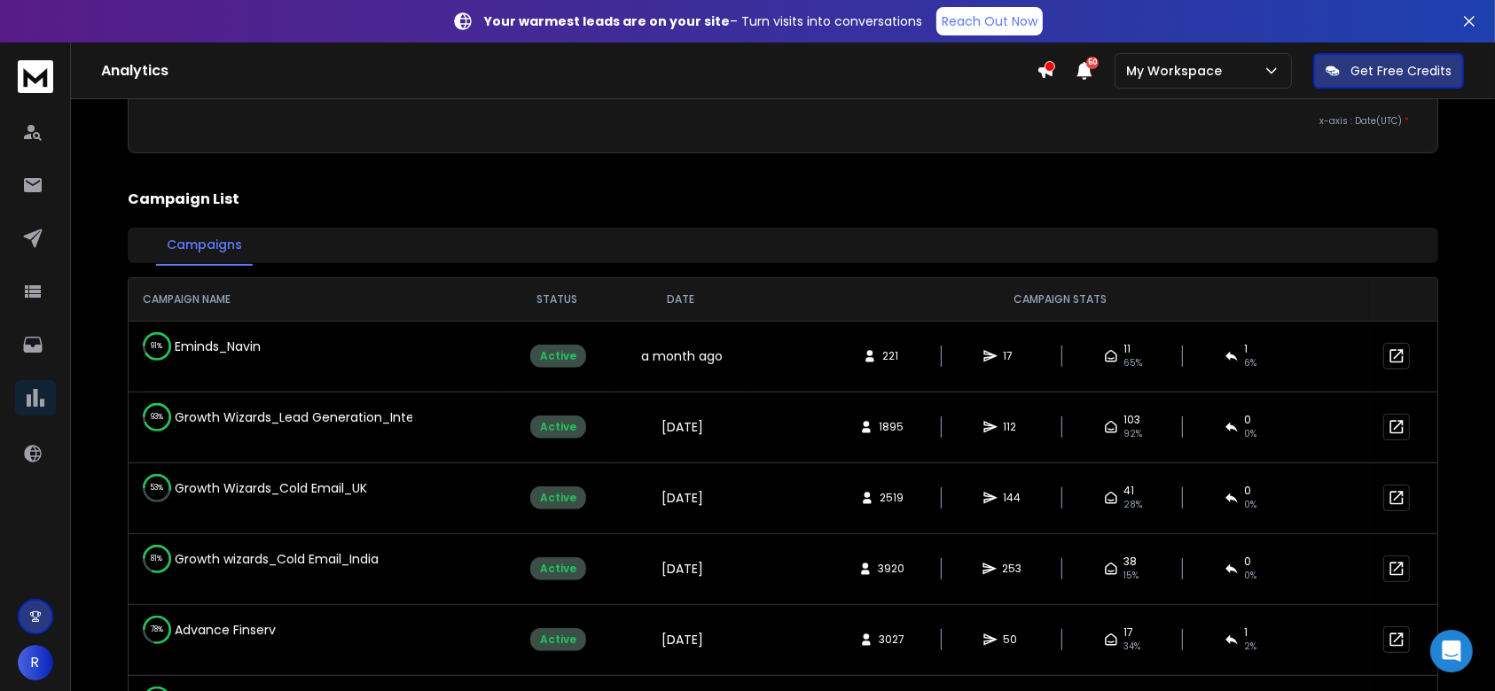
scroll to position [706, 0]
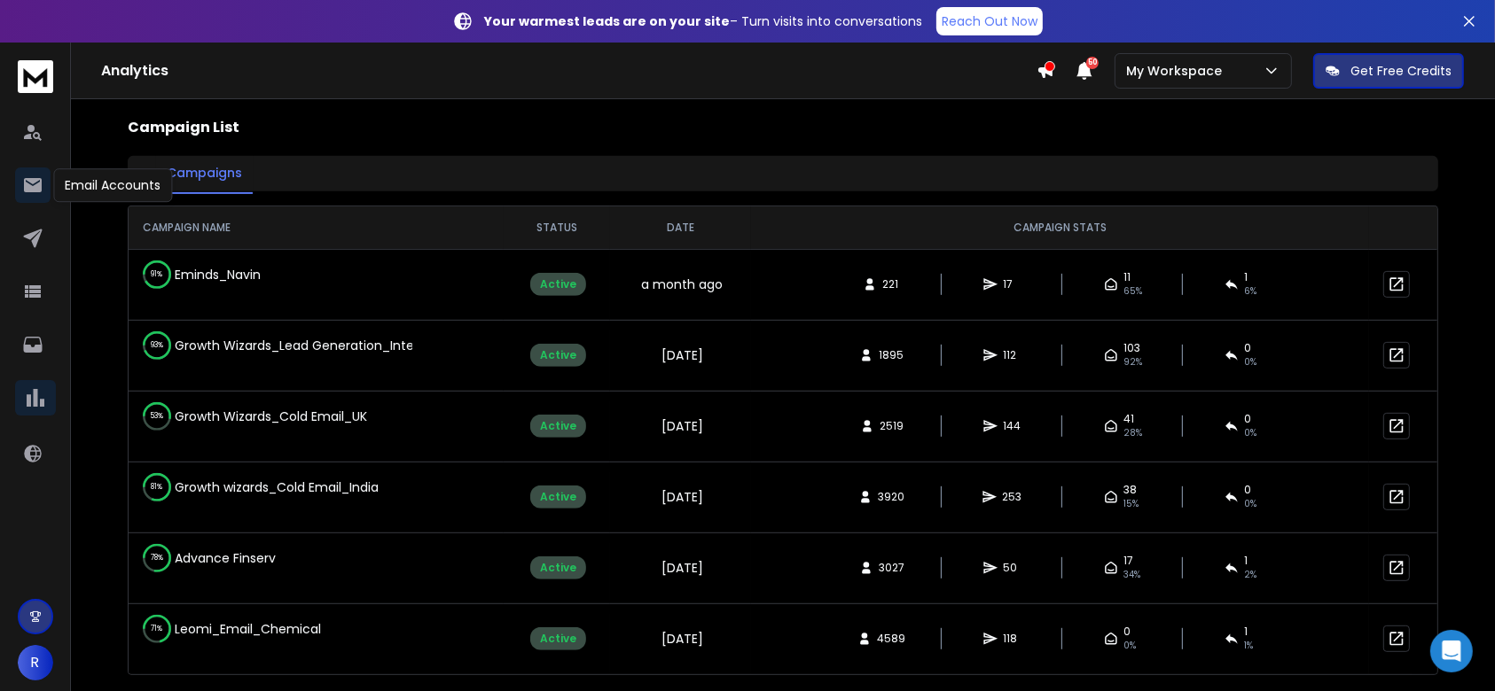
click at [35, 185] on icon at bounding box center [33, 185] width 18 height 14
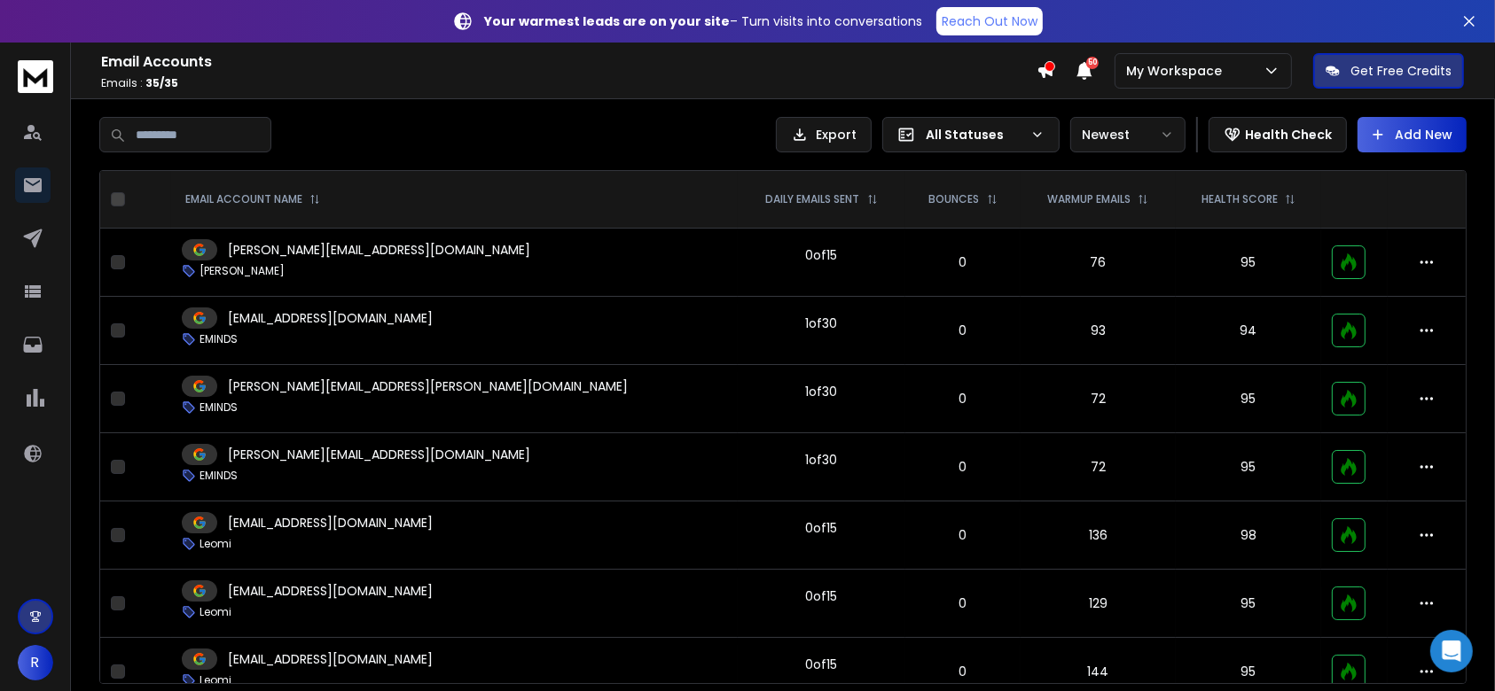
click at [1033, 134] on div "All Statuses" at bounding box center [970, 134] width 177 height 35
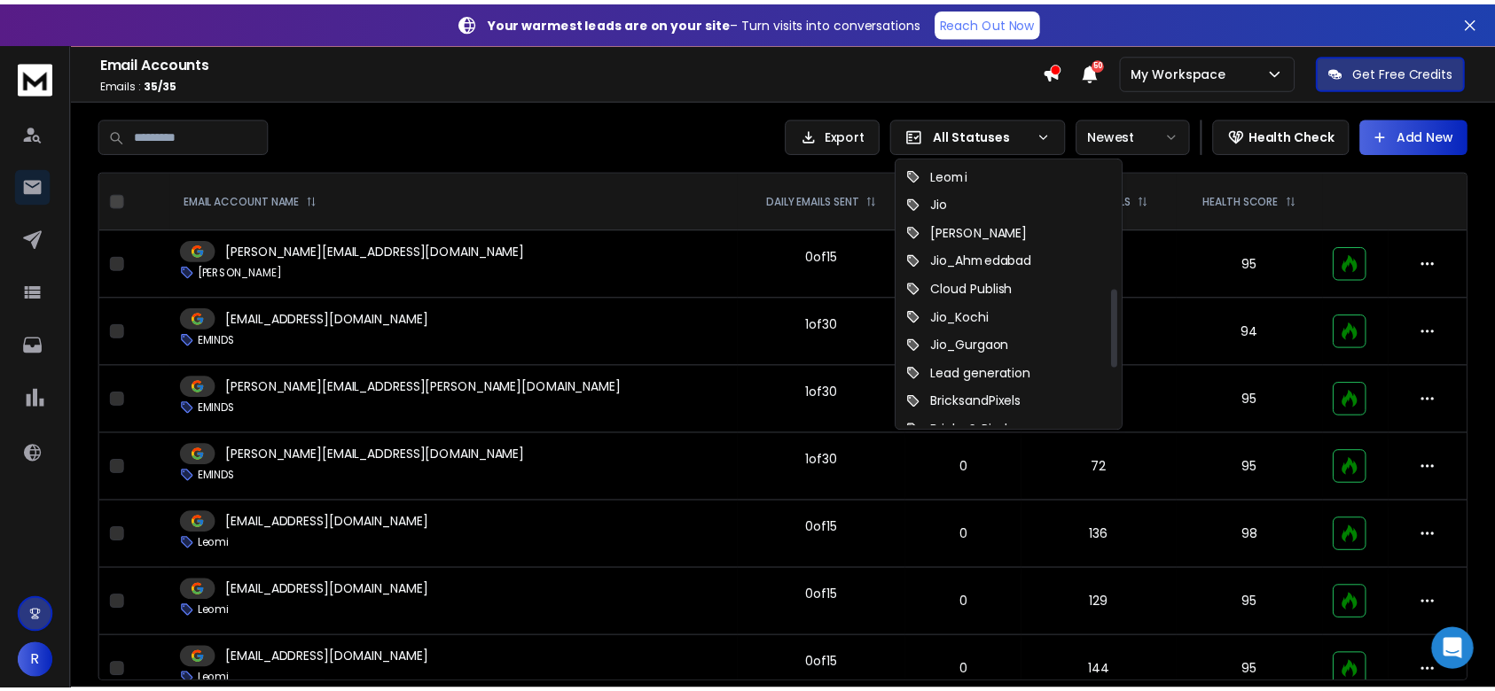
scroll to position [421, 0]
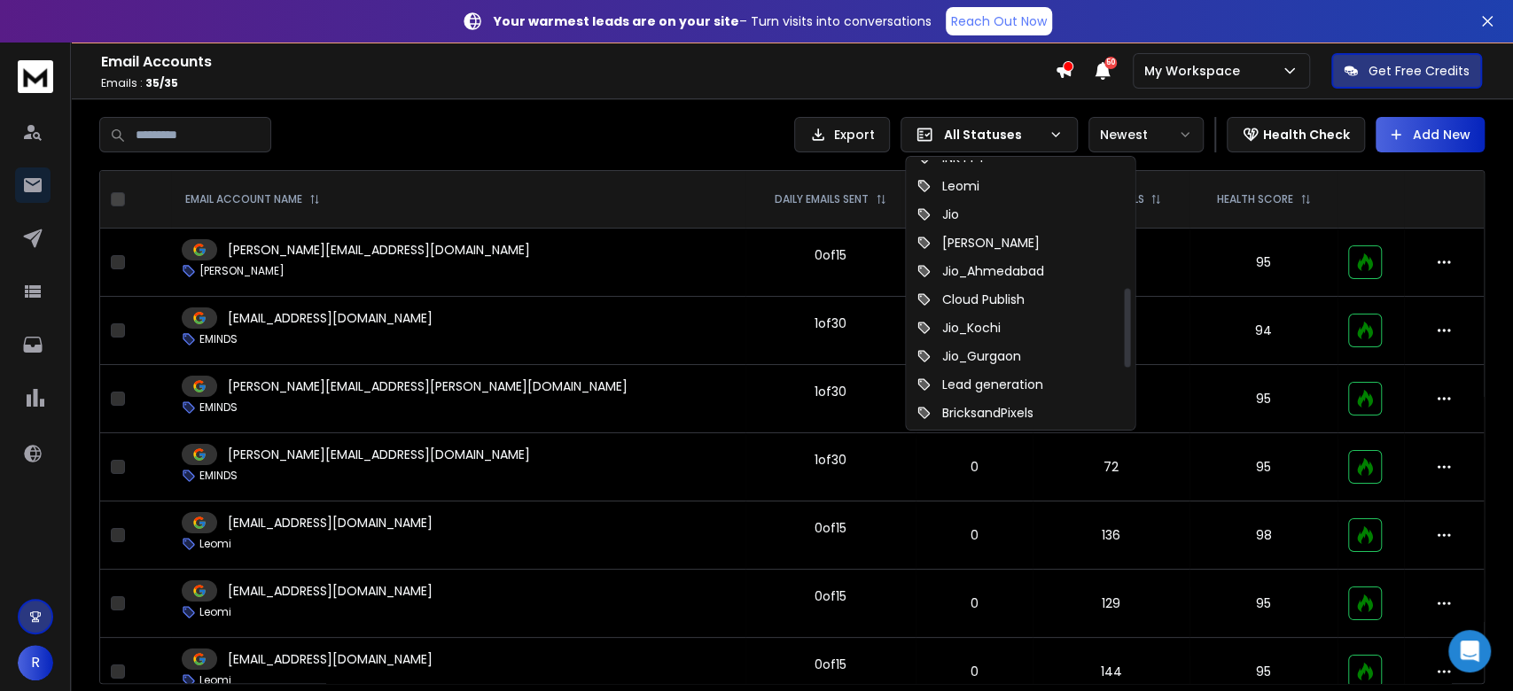
drag, startPoint x: 1125, startPoint y: 366, endPoint x: 1115, endPoint y: 296, distance: 70.7
click at [1129, 308] on div at bounding box center [1127, 328] width 6 height 79
click at [972, 234] on div "[PERSON_NAME]" at bounding box center [978, 243] width 122 height 18
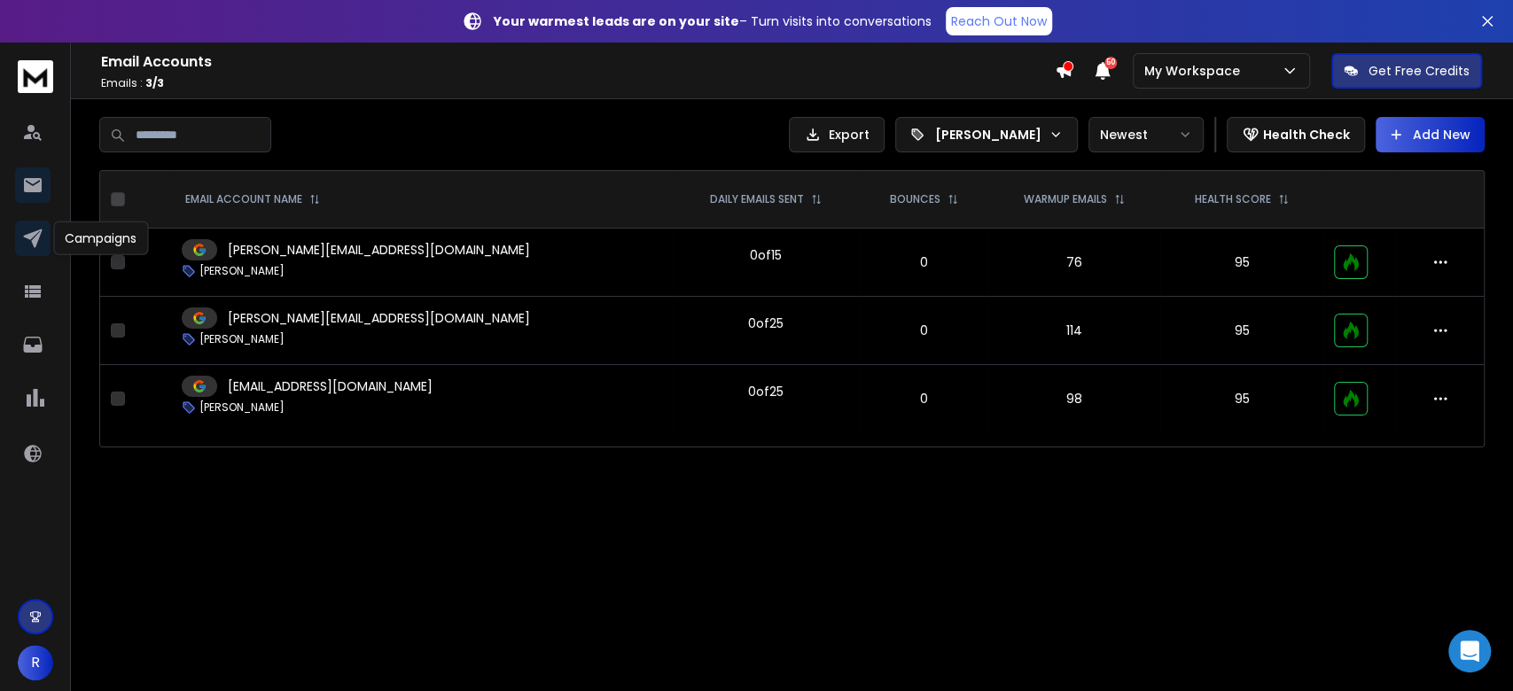
click at [33, 231] on icon at bounding box center [32, 238] width 19 height 19
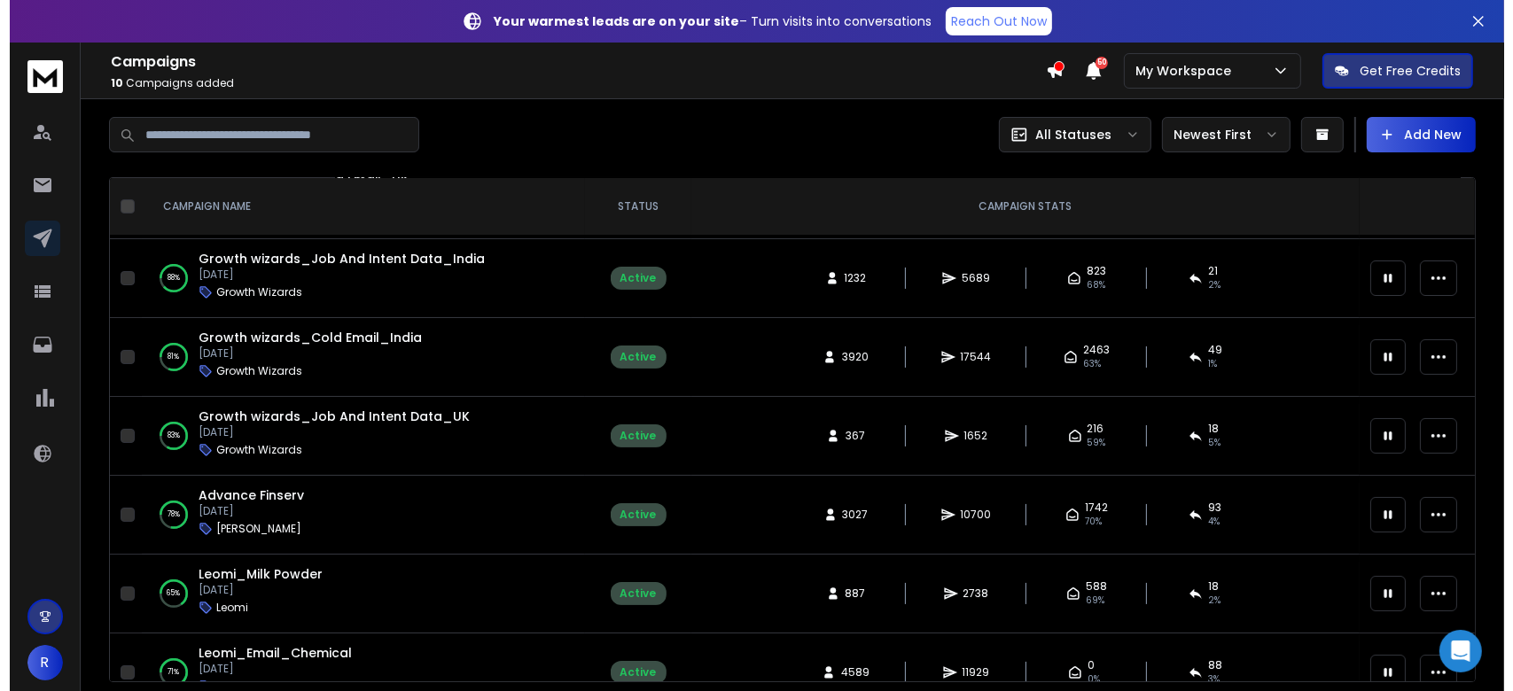
scroll to position [326, 0]
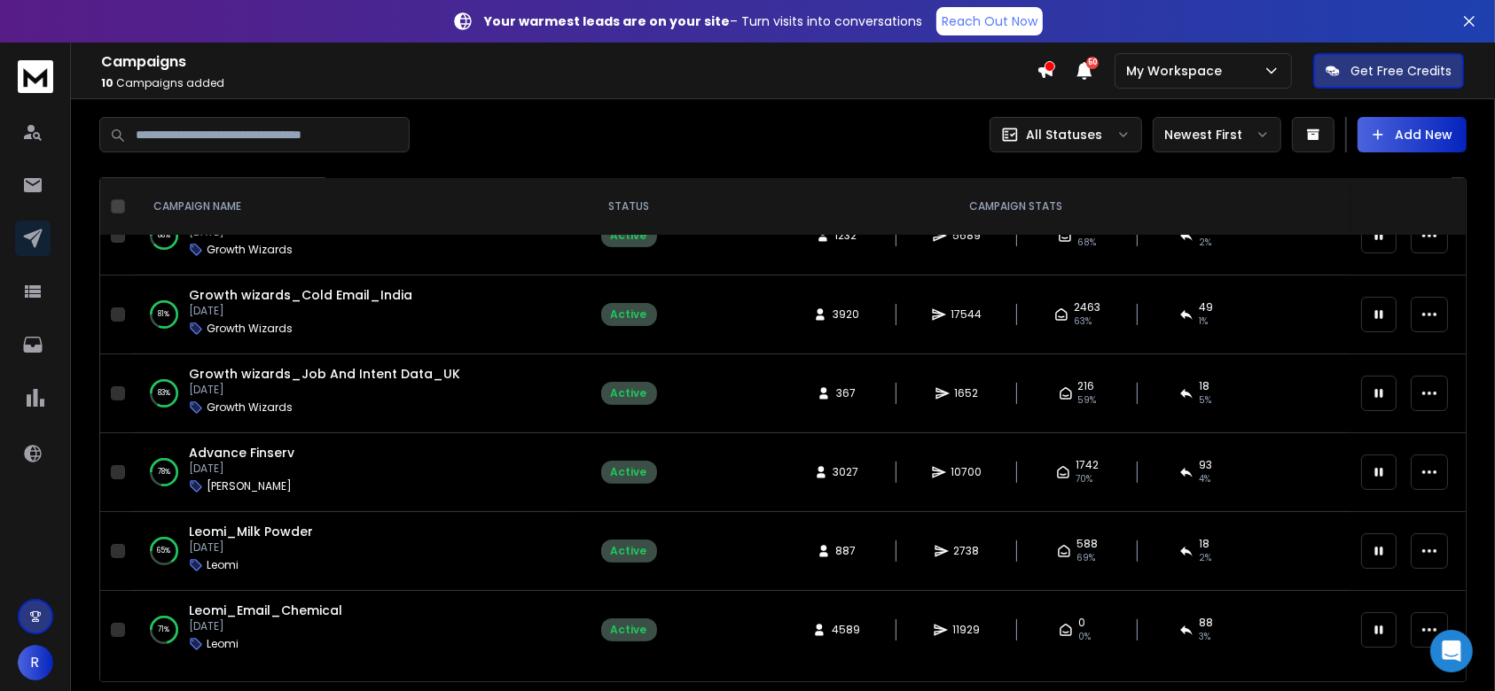
click at [254, 455] on span "Advance Finserv" at bounding box center [241, 453] width 105 height 18
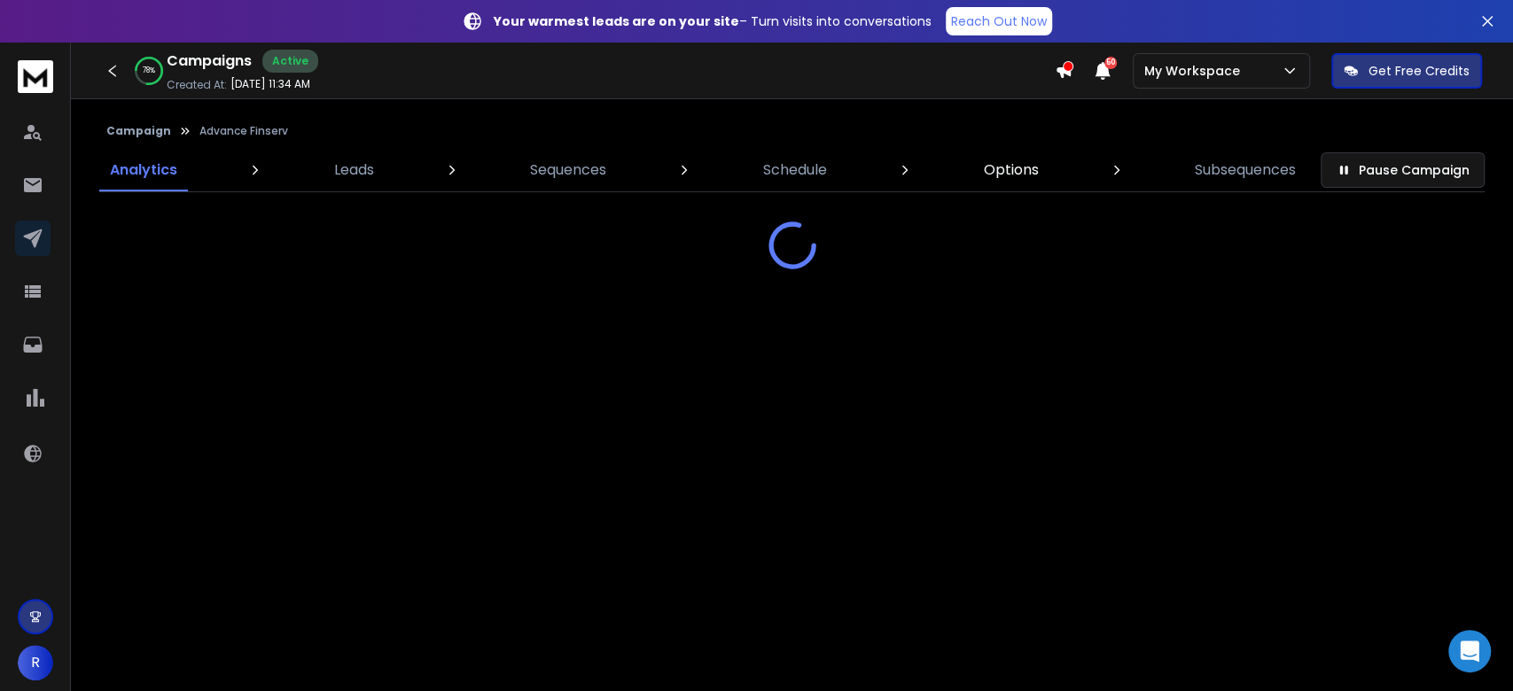
click at [985, 168] on p "Options" at bounding box center [1010, 170] width 55 height 21
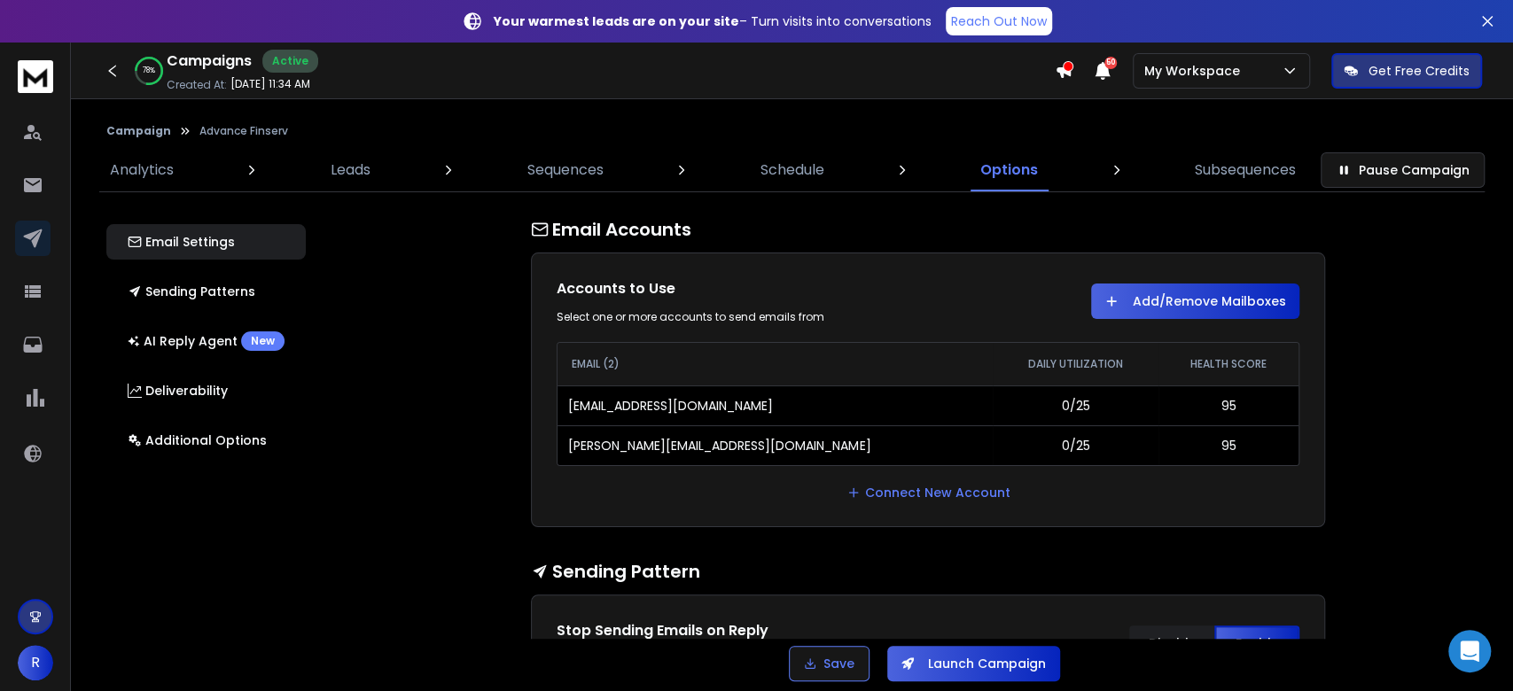
click at [1234, 303] on button "Add/Remove Mailboxes" at bounding box center [1195, 301] width 208 height 35
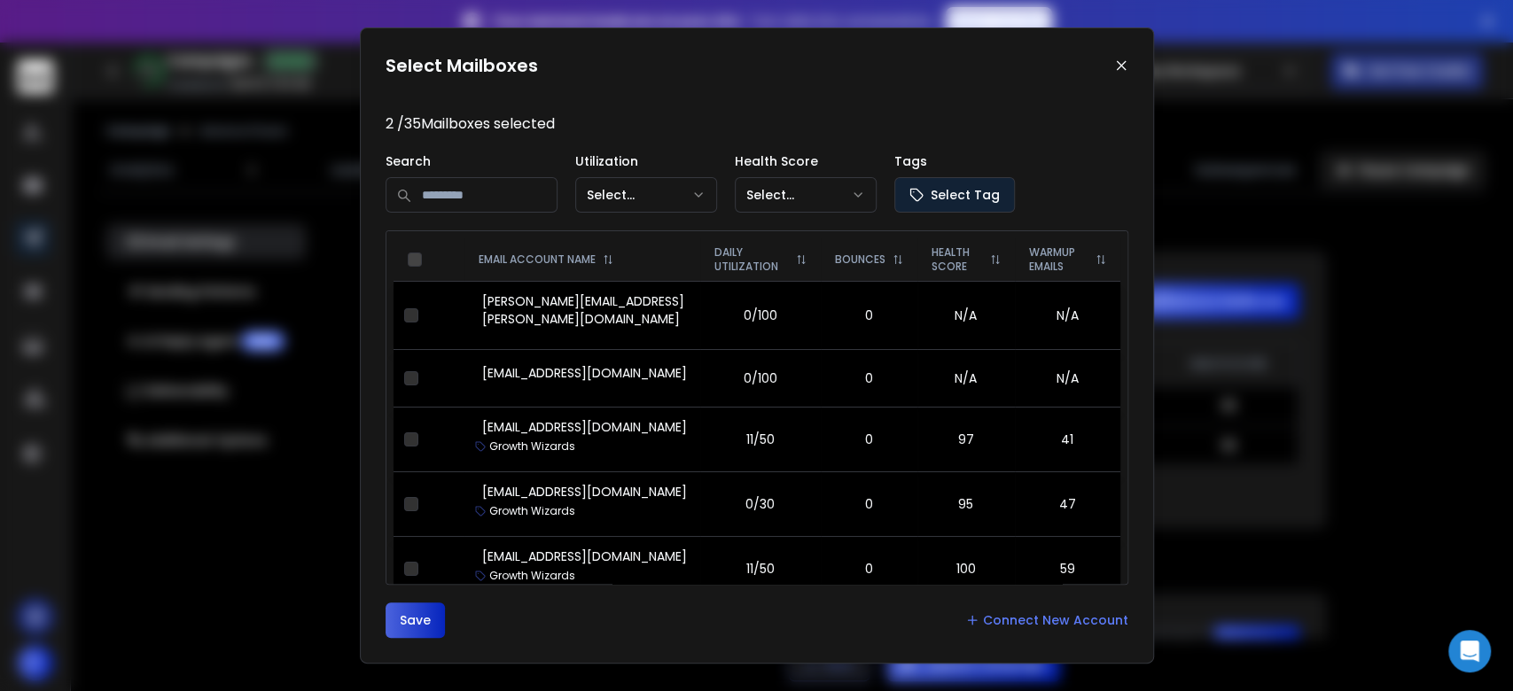
click at [999, 181] on button "Select Tag" at bounding box center [955, 194] width 121 height 35
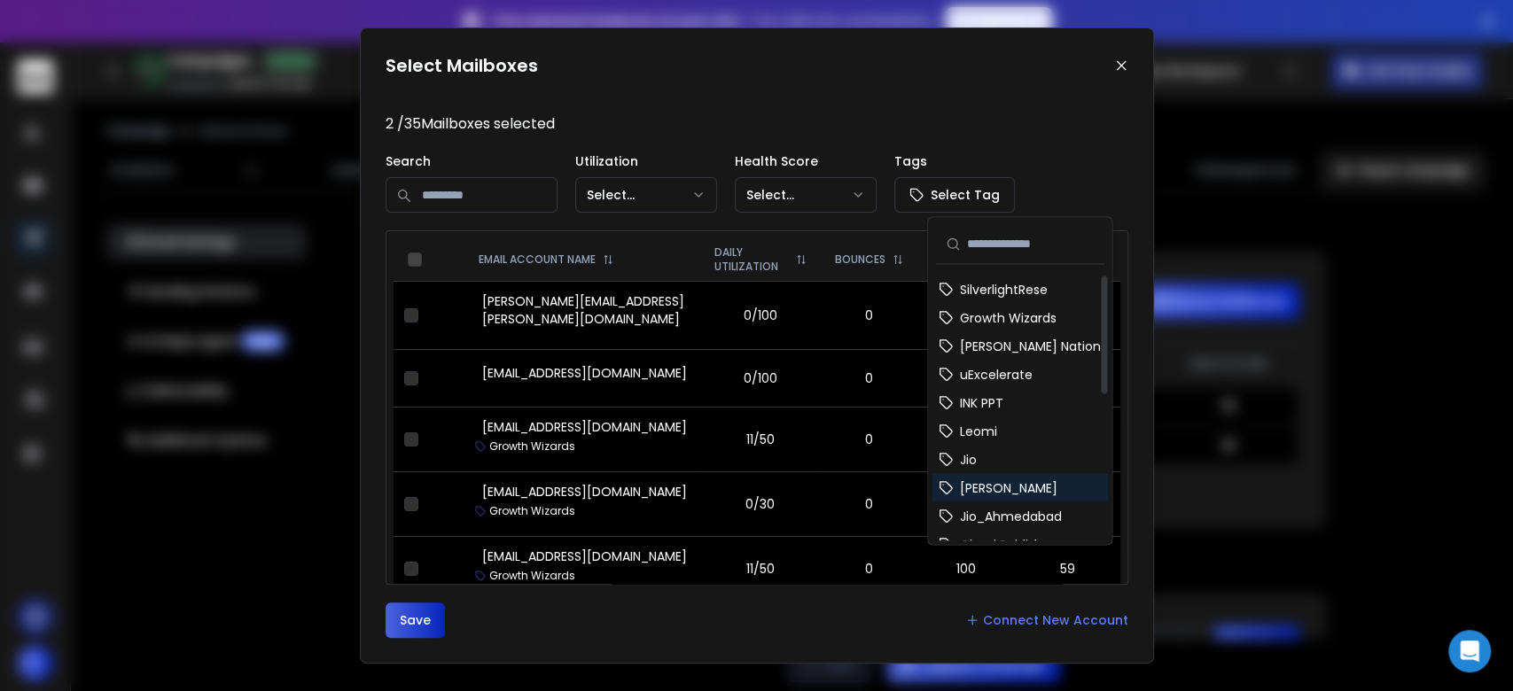
click at [984, 483] on span "[PERSON_NAME]" at bounding box center [1009, 488] width 98 height 18
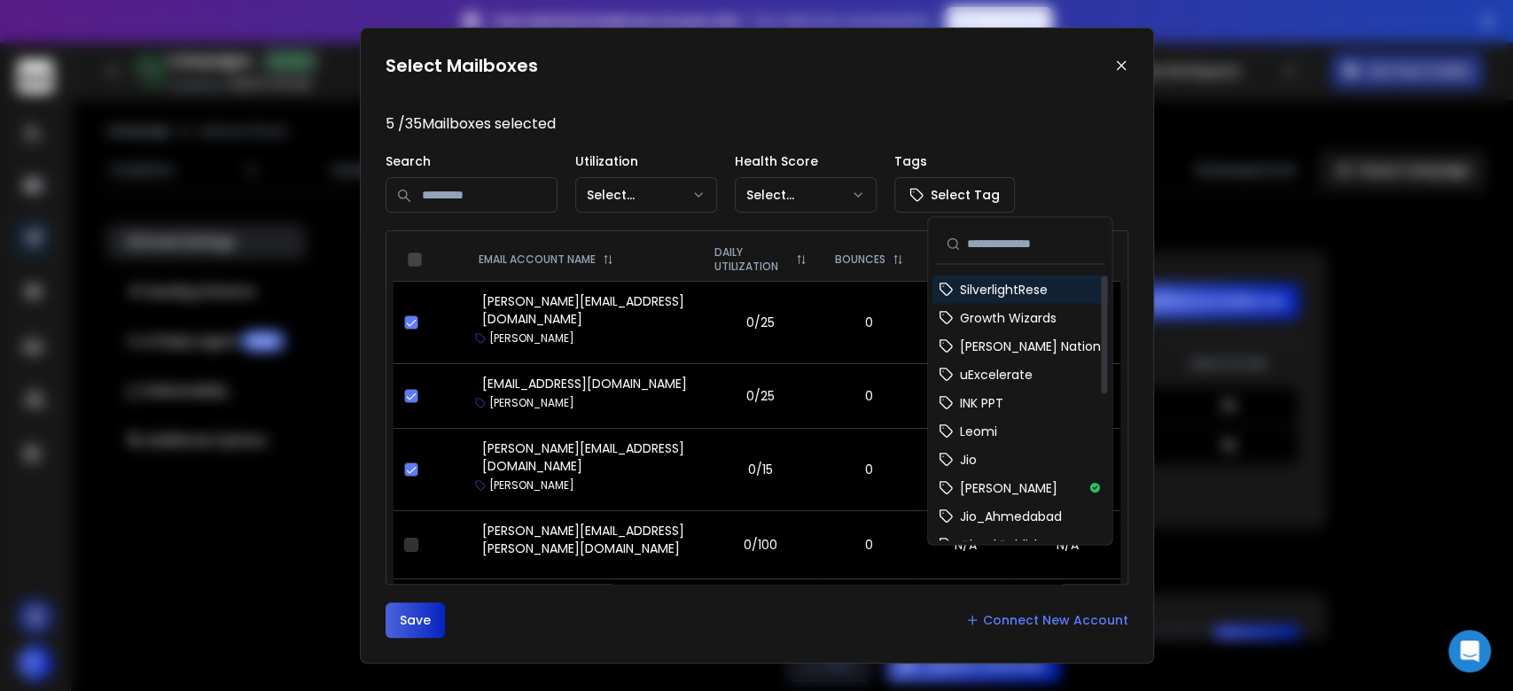
click at [1070, 157] on div "Search Utilization Select... Health Score Select... Tags Select Tag" at bounding box center [757, 182] width 743 height 60
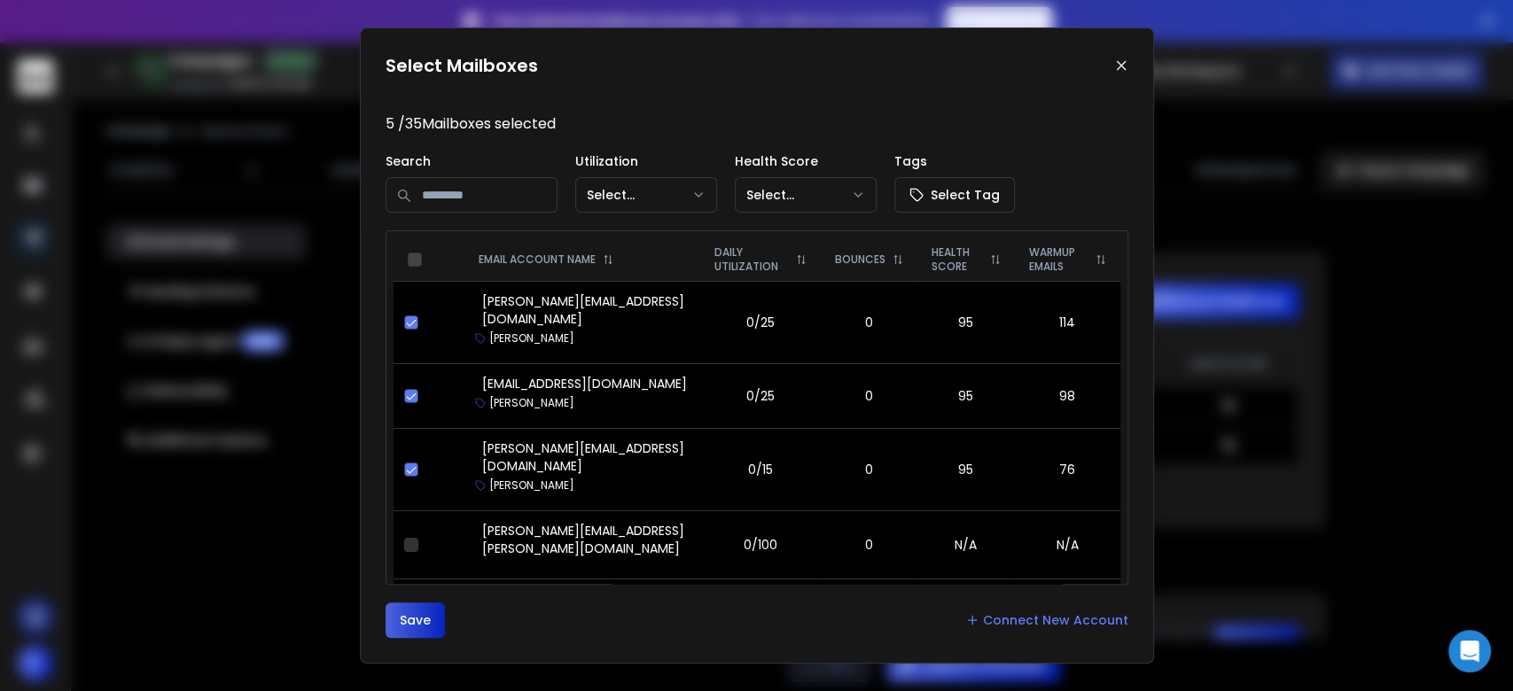
click at [409, 626] on button "Save" at bounding box center [415, 620] width 59 height 35
